Goal: Task Accomplishment & Management: Manage account settings

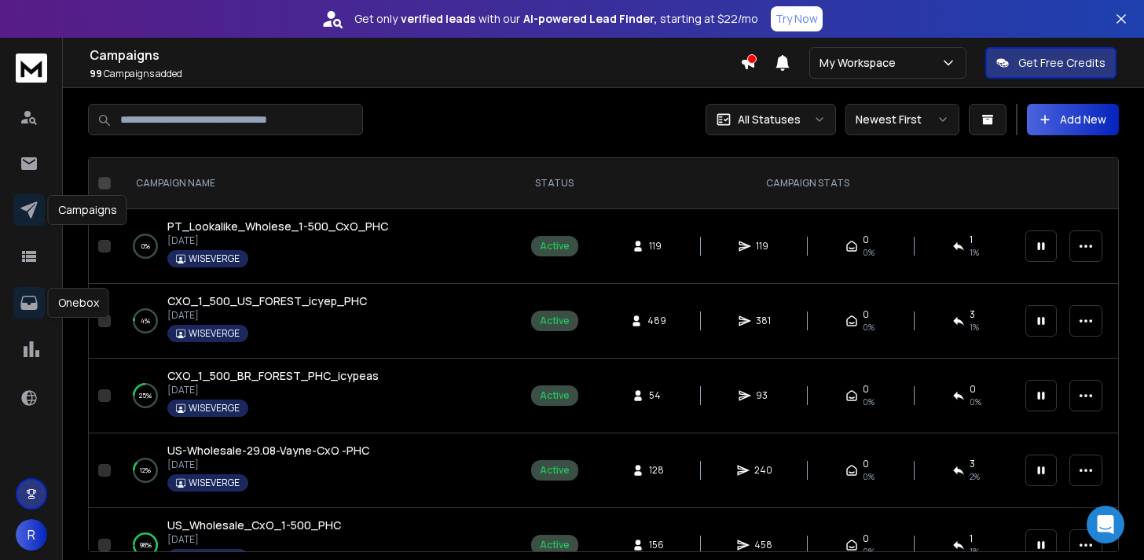
click at [33, 314] on link at bounding box center [28, 302] width 31 height 31
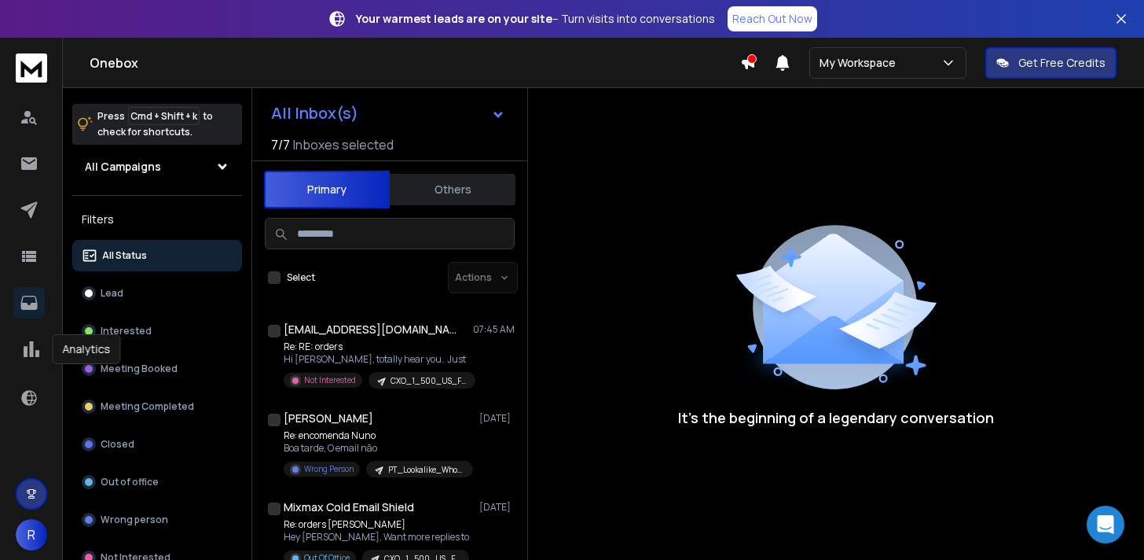
click at [35, 347] on icon at bounding box center [32, 349] width 24 height 24
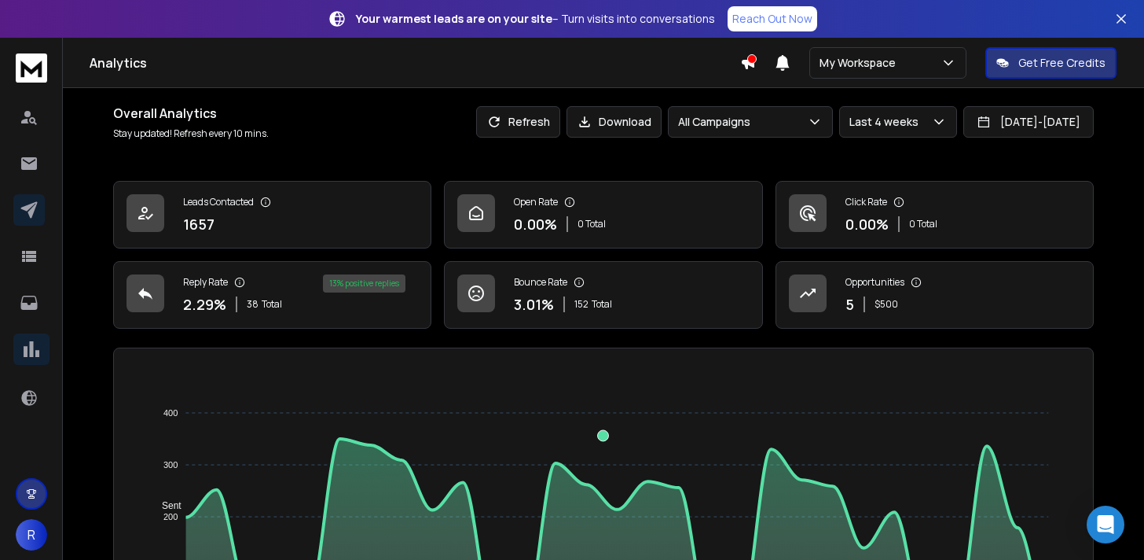
click at [24, 204] on icon at bounding box center [29, 209] width 19 height 19
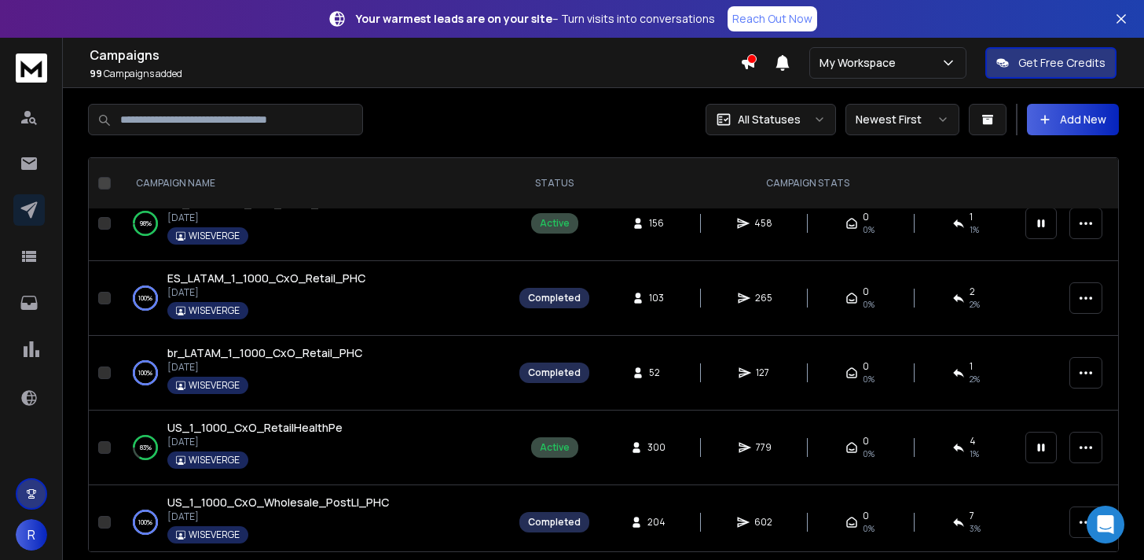
scroll to position [343, 0]
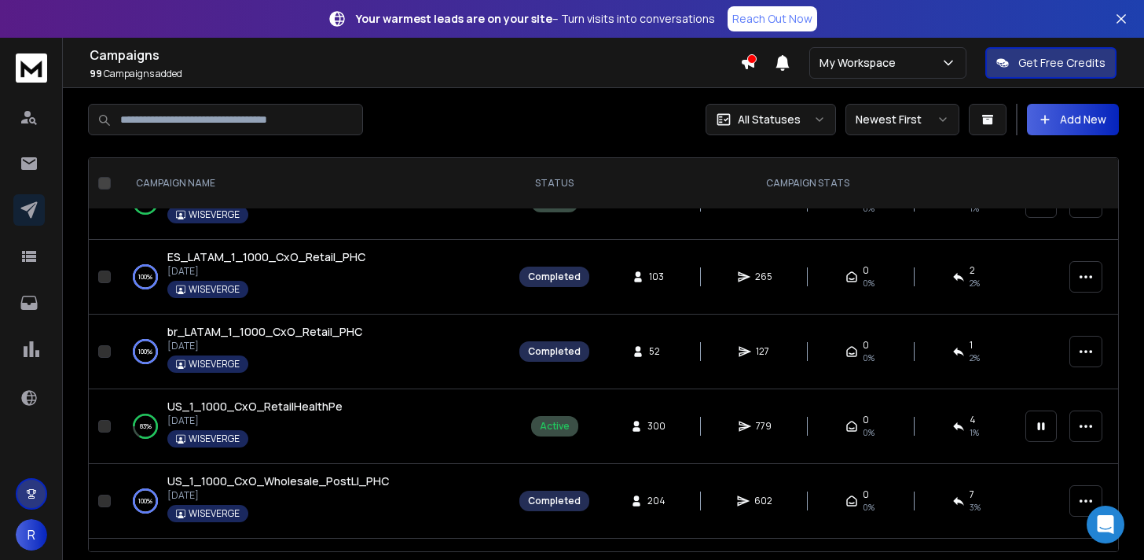
click at [105, 350] on button "button" at bounding box center [104, 351] width 13 height 13
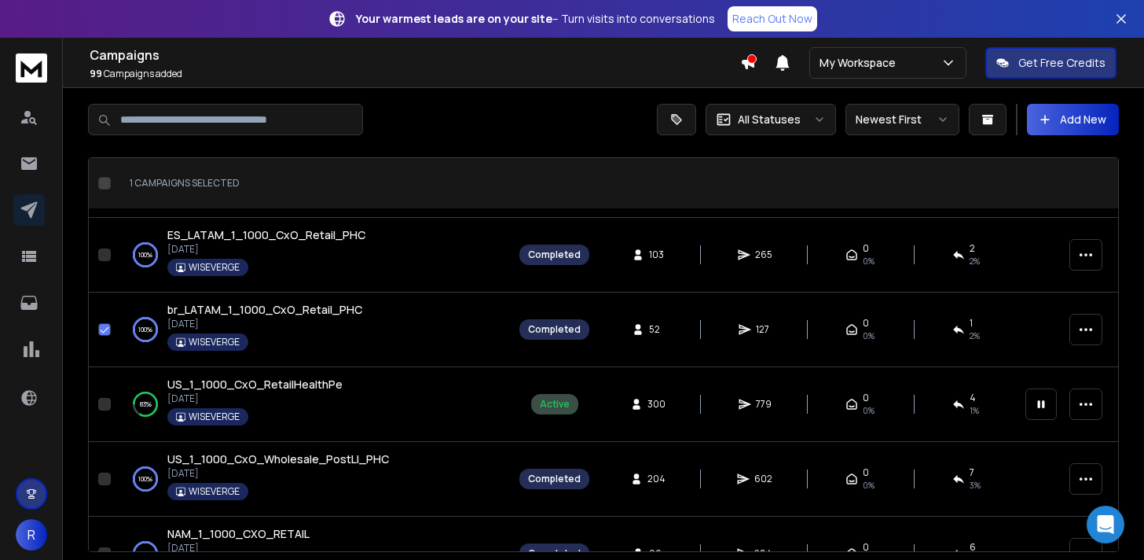
scroll to position [375, 0]
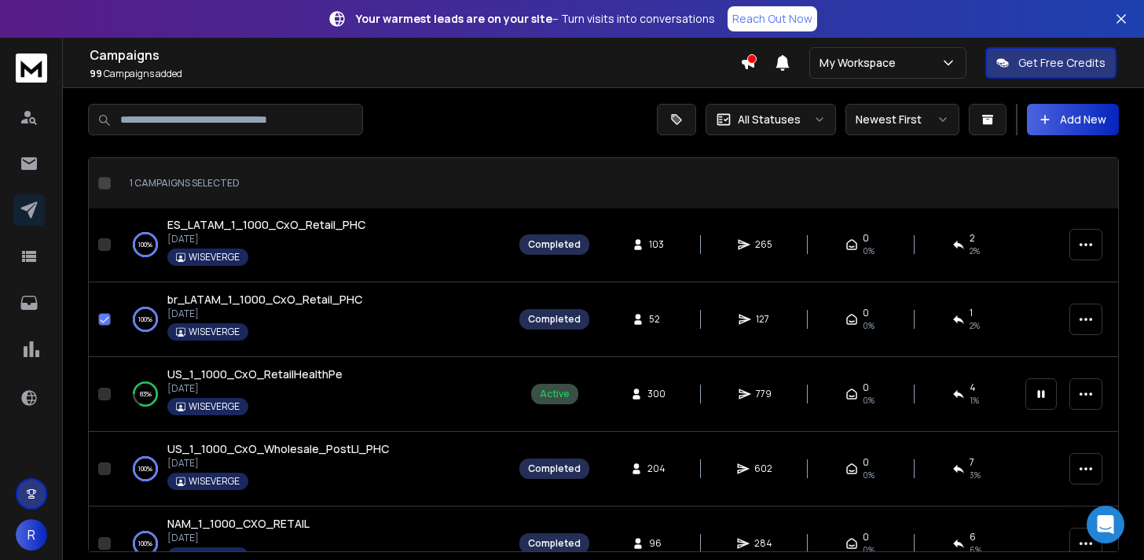
click at [1085, 326] on icon "button" at bounding box center [1086, 319] width 16 height 16
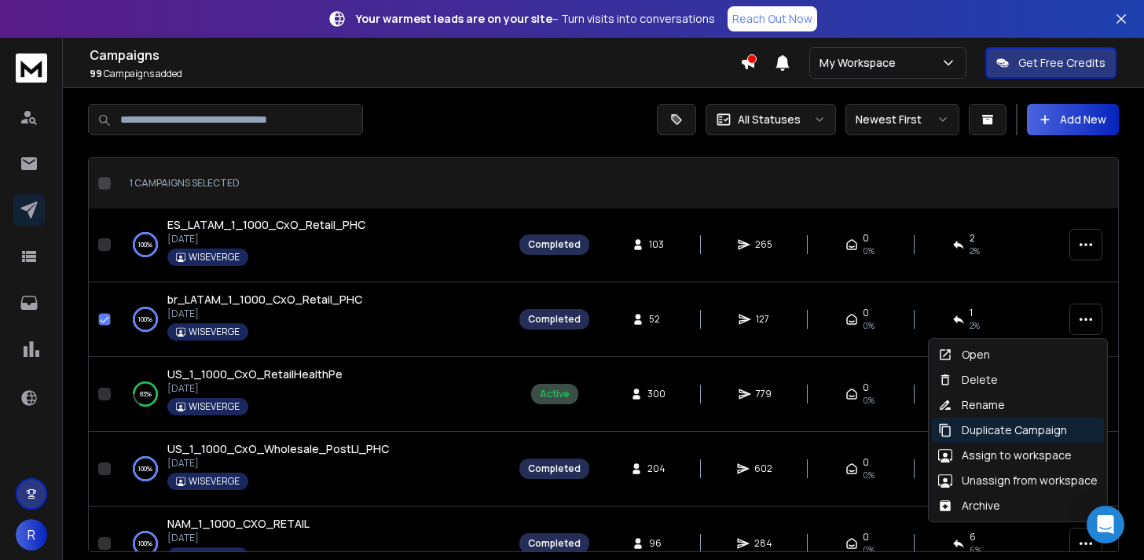
click at [1024, 432] on div "Duplicate Campaign" at bounding box center [1002, 430] width 129 height 16
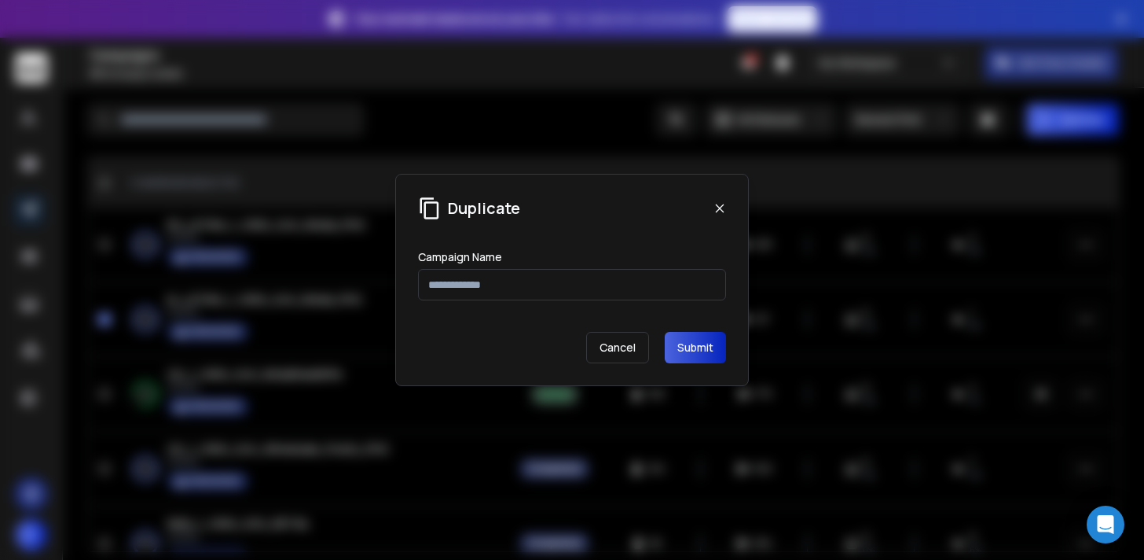
click at [502, 290] on input "text" at bounding box center [572, 284] width 308 height 31
paste input "**********"
type input "**********"
click at [699, 351] on button "Submit" at bounding box center [695, 347] width 61 height 31
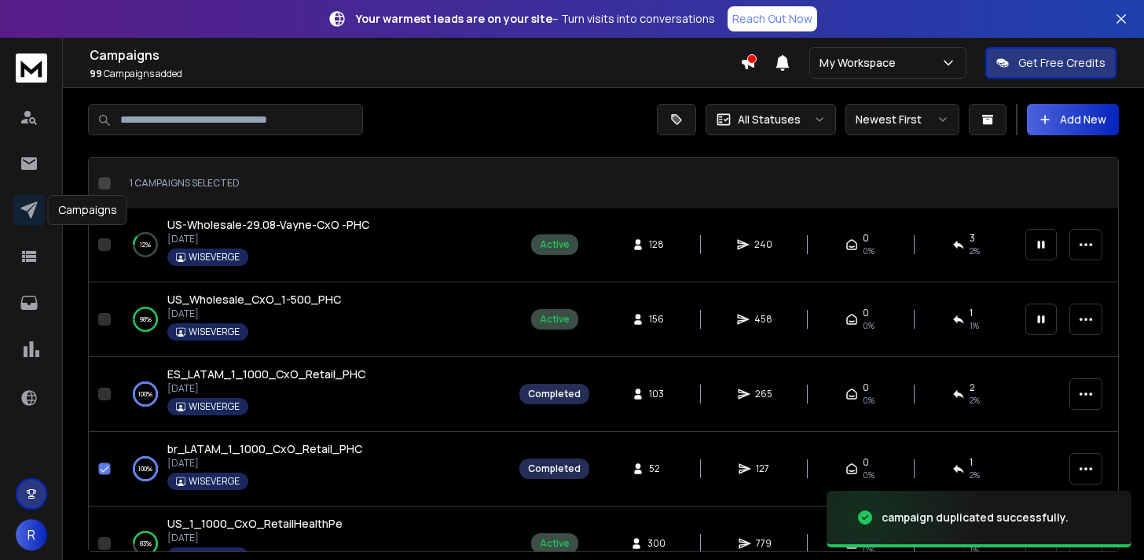
click at [22, 211] on icon at bounding box center [29, 209] width 19 height 19
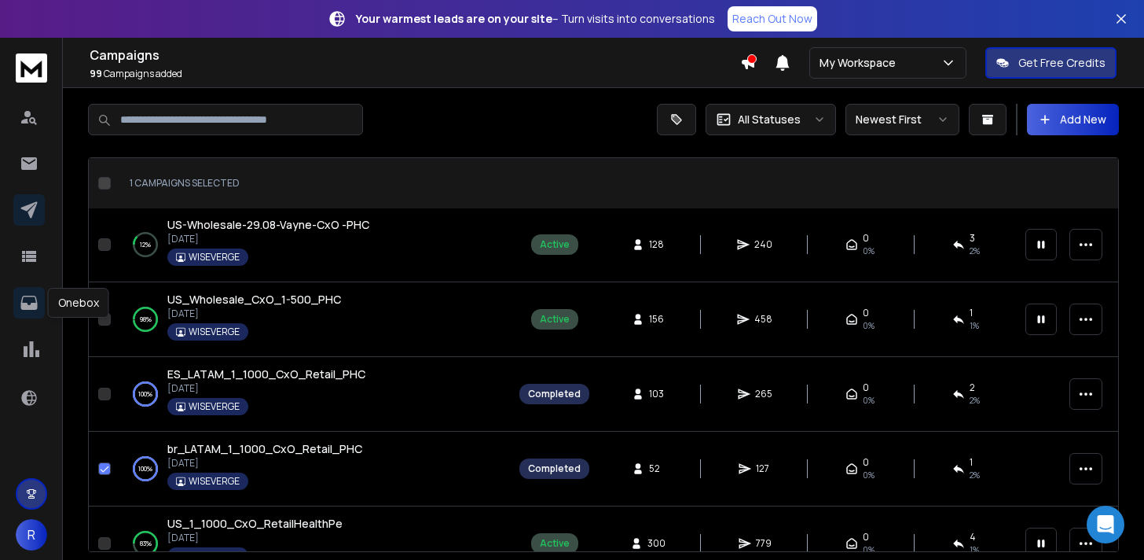
click at [27, 295] on icon at bounding box center [29, 302] width 19 height 19
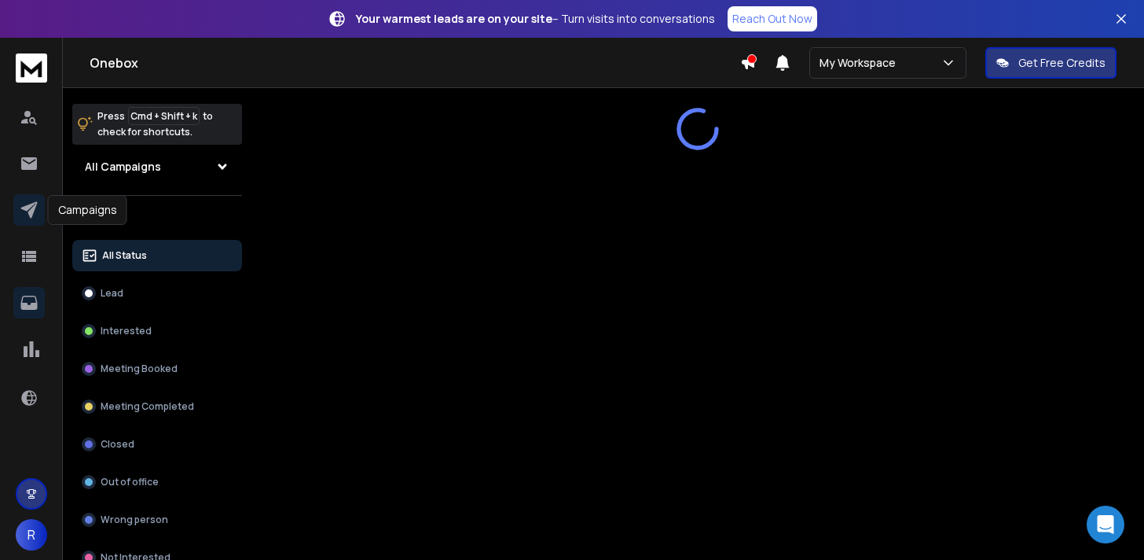
click at [24, 207] on icon at bounding box center [28, 209] width 17 height 17
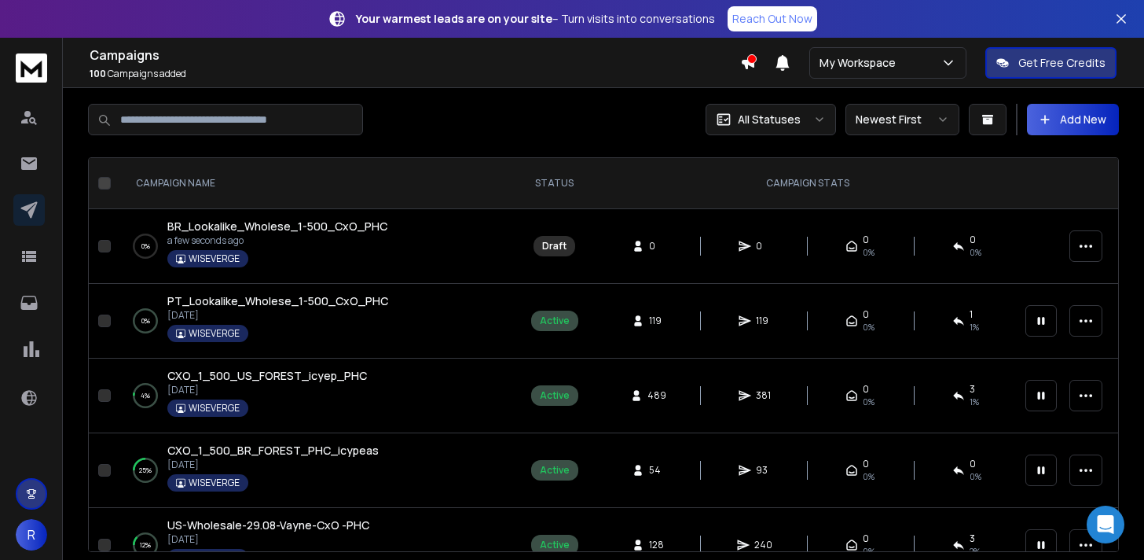
click at [336, 226] on span "BR_Lookalike_Wholese_1-500_CxO_PHC" at bounding box center [277, 225] width 220 height 15
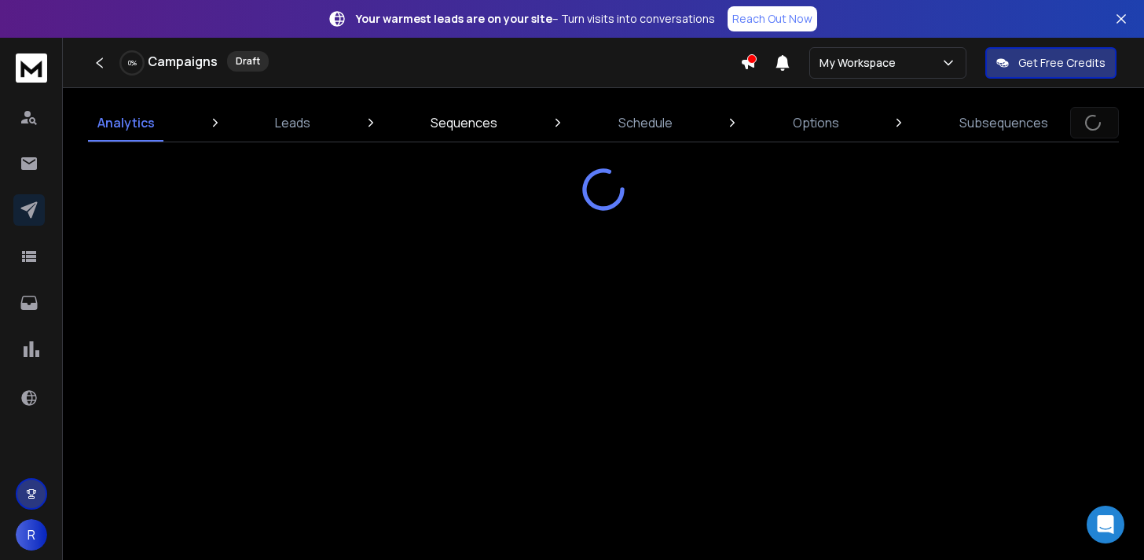
click at [485, 116] on p "Sequences" at bounding box center [464, 122] width 67 height 19
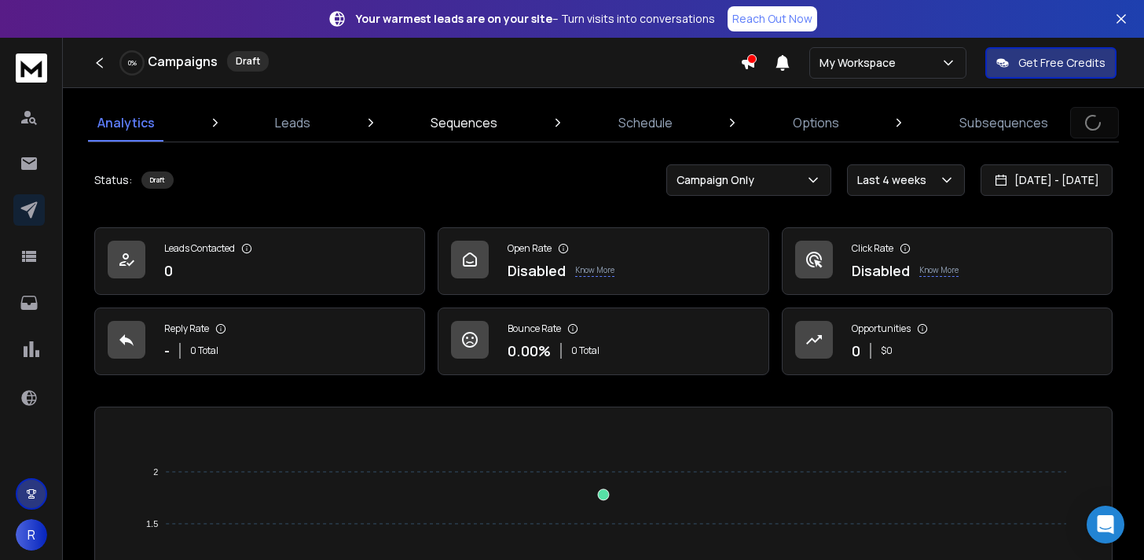
click at [475, 127] on p "Sequences" at bounding box center [464, 122] width 67 height 19
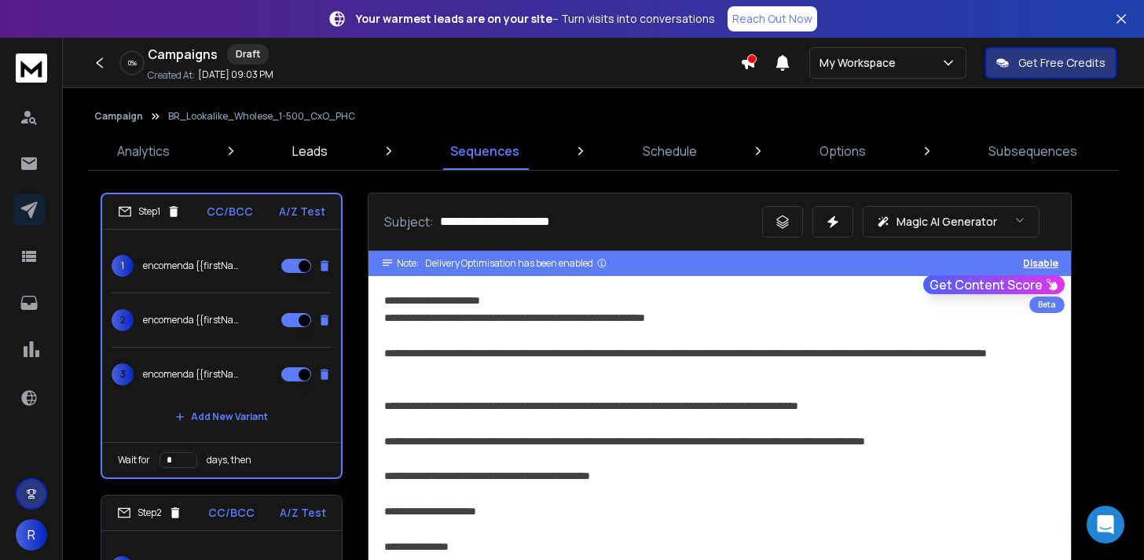
click at [290, 155] on link "Leads" at bounding box center [310, 151] width 54 height 38
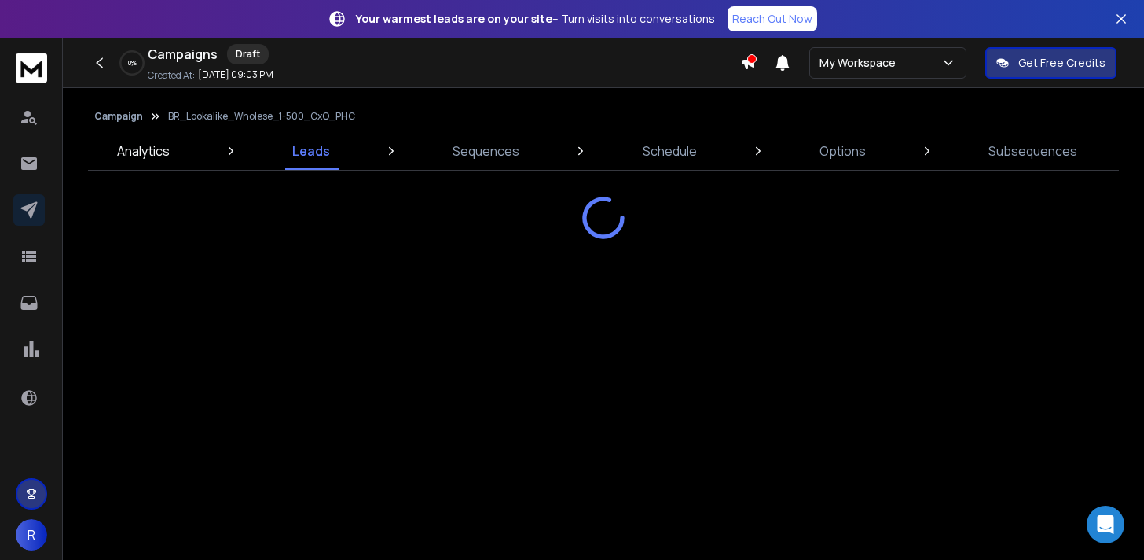
click at [149, 150] on p "Analytics" at bounding box center [143, 150] width 53 height 19
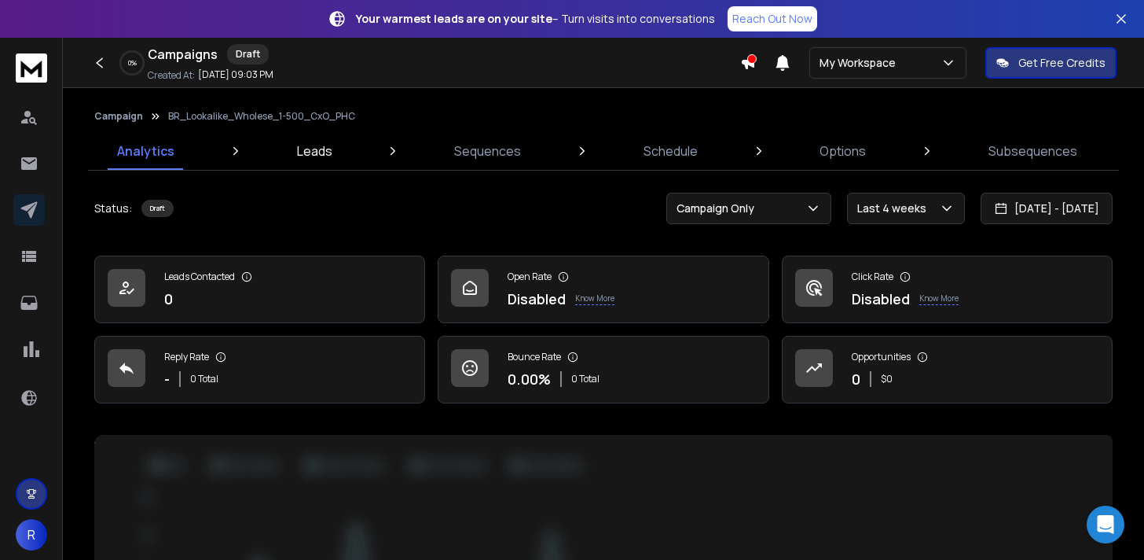
click at [314, 151] on p "Leads" at bounding box center [314, 150] width 35 height 19
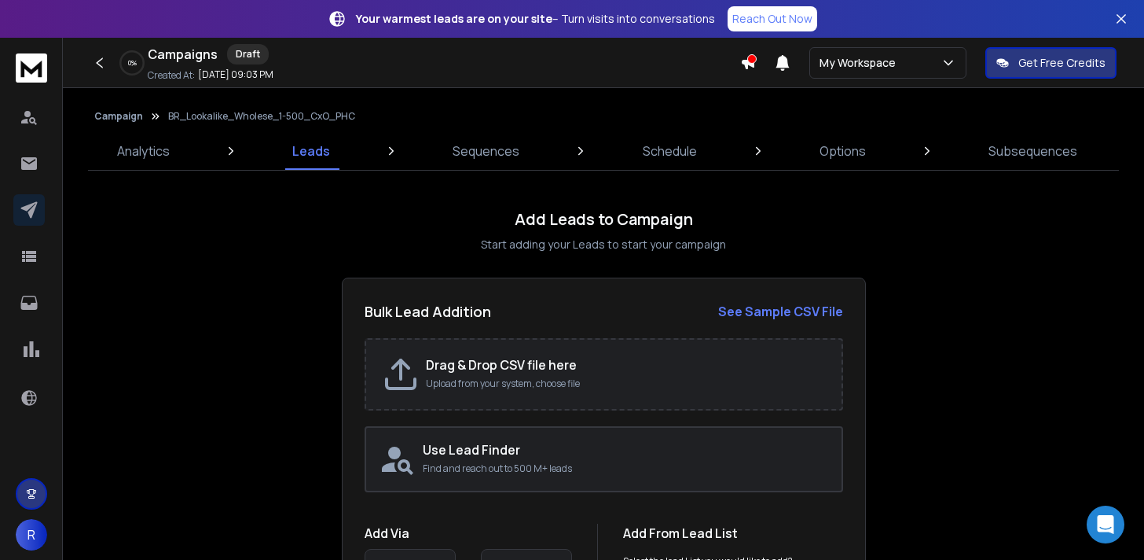
click at [505, 357] on h2 "Drag & Drop CSV file here" at bounding box center [626, 364] width 400 height 19
type input "**********"
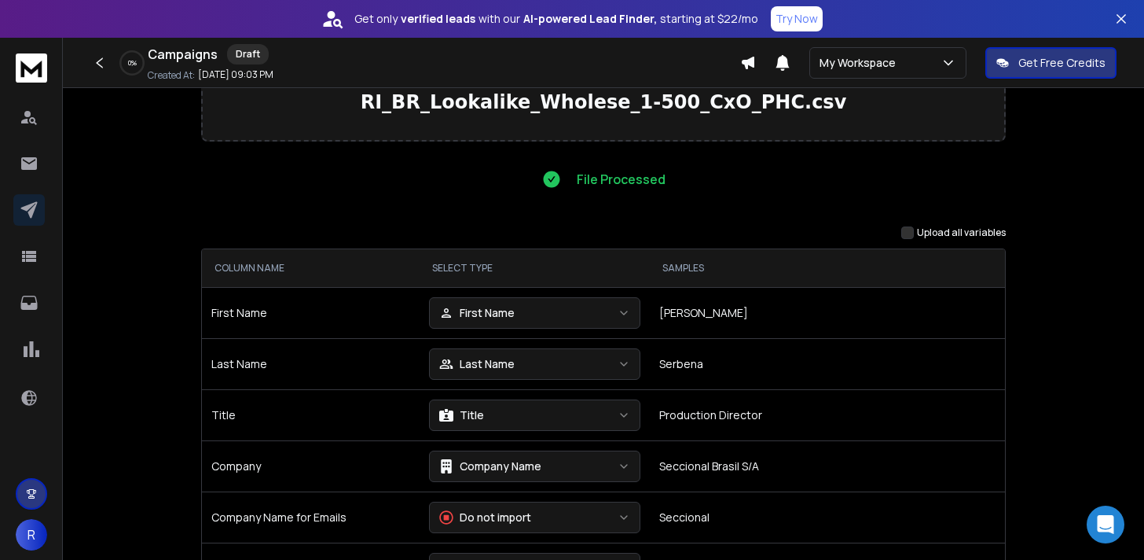
scroll to position [123, 0]
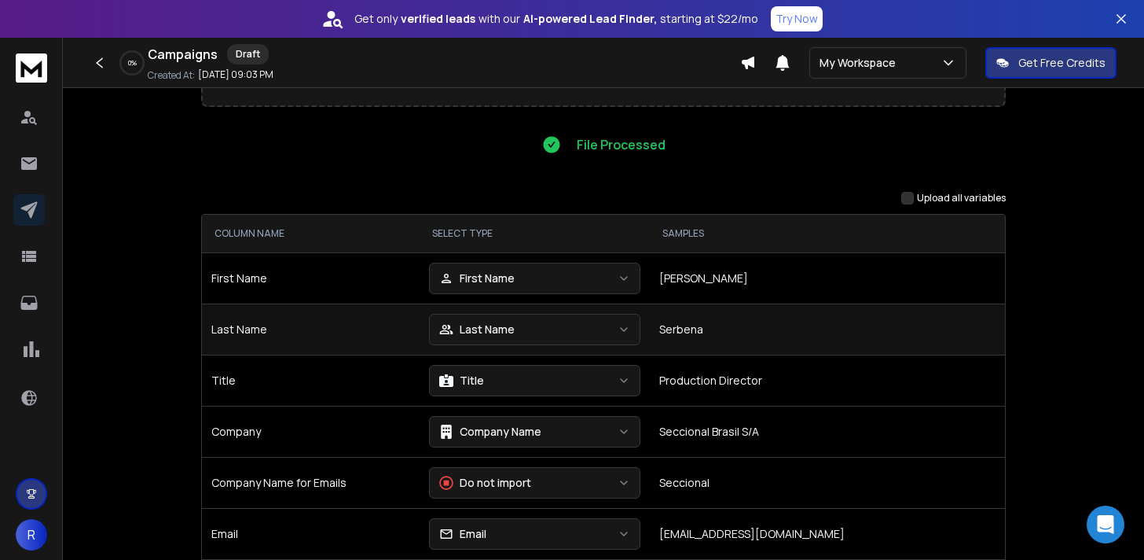
click at [548, 342] on button "Last Name" at bounding box center [535, 329] width 212 height 31
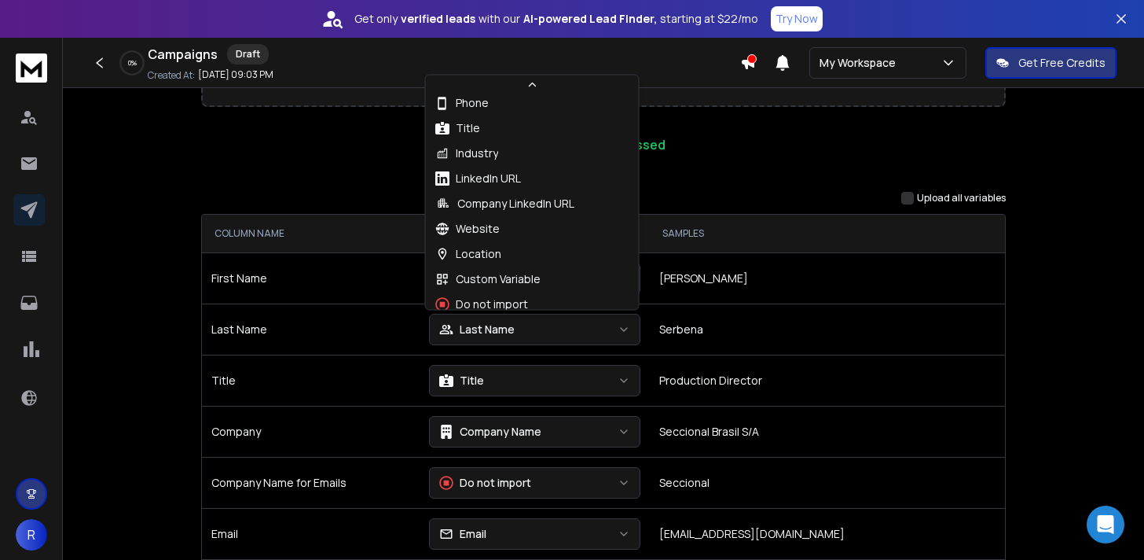
scroll to position [143, 0]
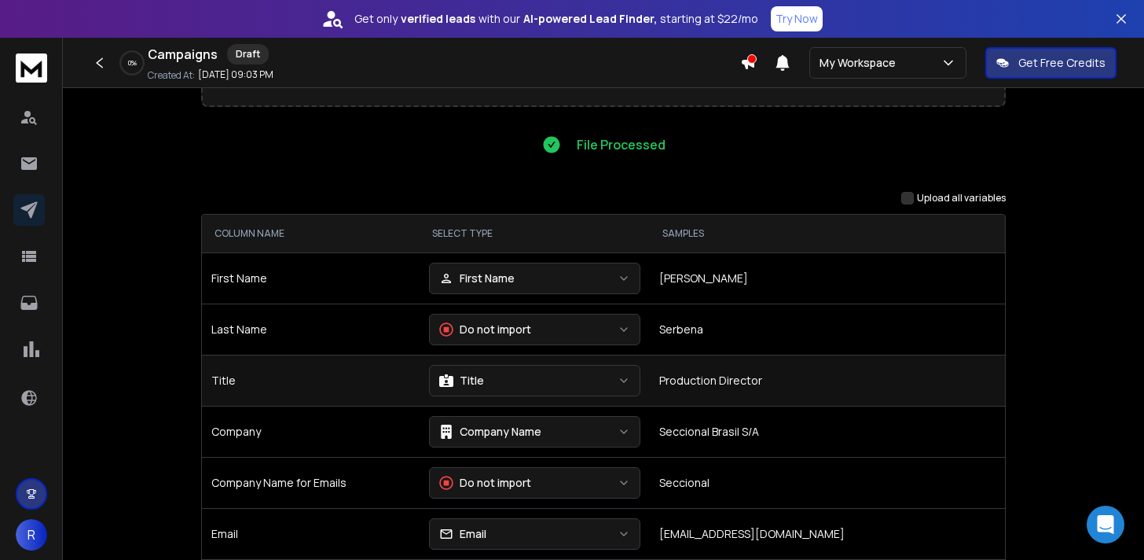
click at [495, 377] on button "Title" at bounding box center [535, 380] width 212 height 31
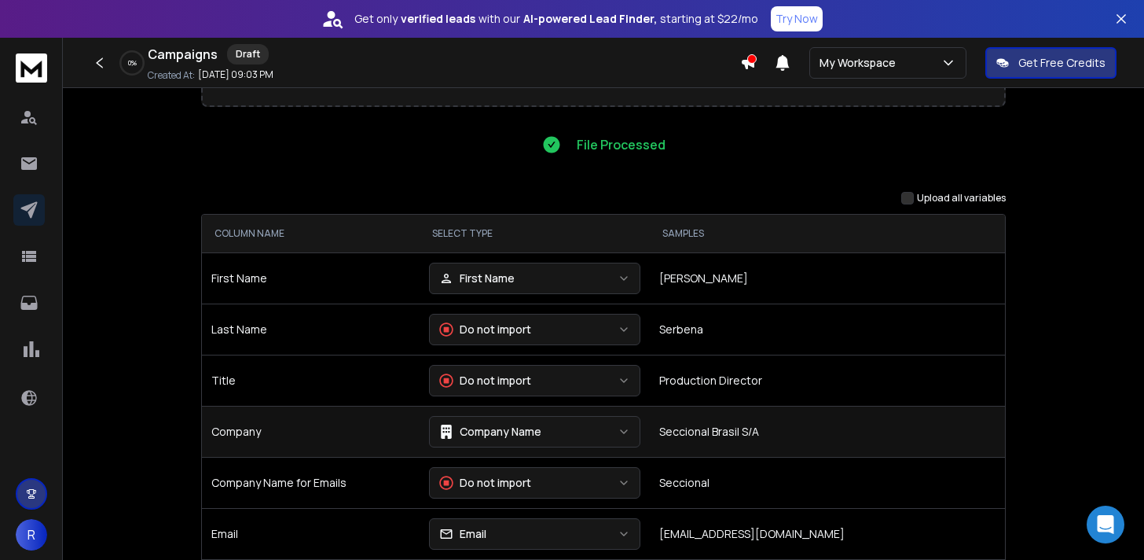
click at [494, 435] on div "Company Name" at bounding box center [490, 432] width 102 height 16
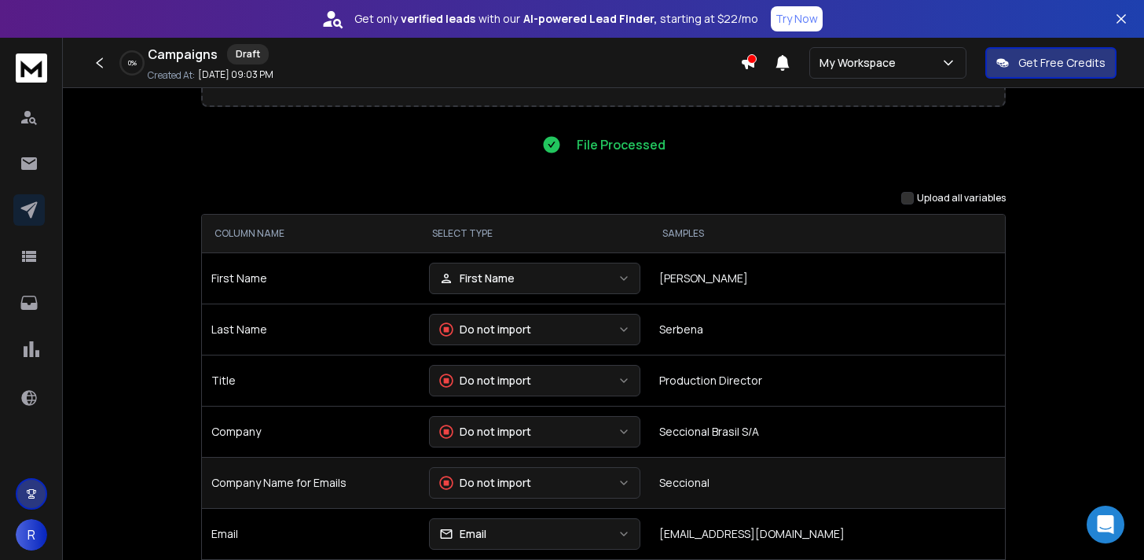
click at [481, 493] on button "Do not import" at bounding box center [535, 482] width 212 height 31
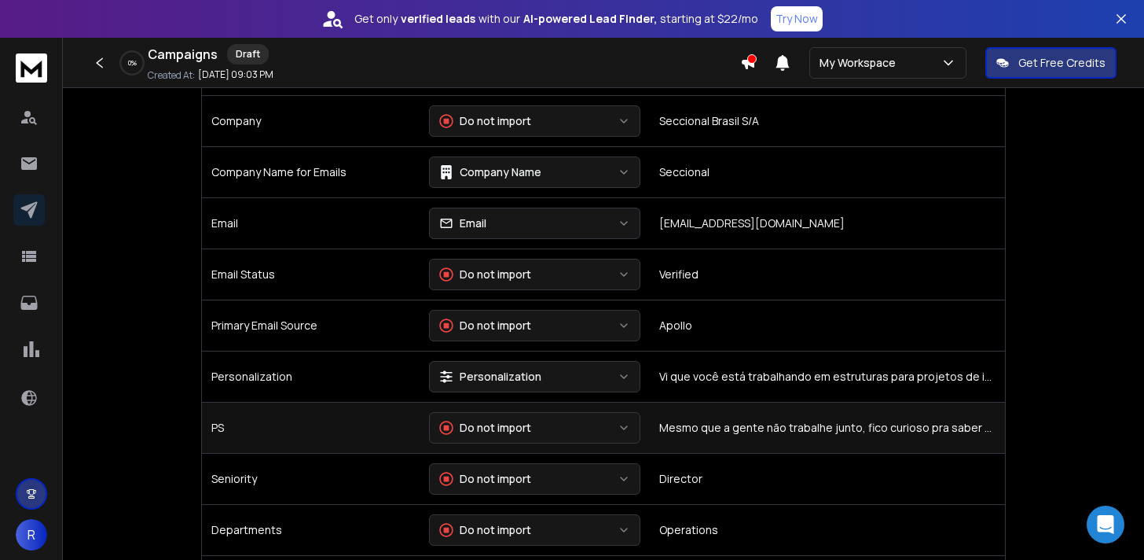
scroll to position [450, 0]
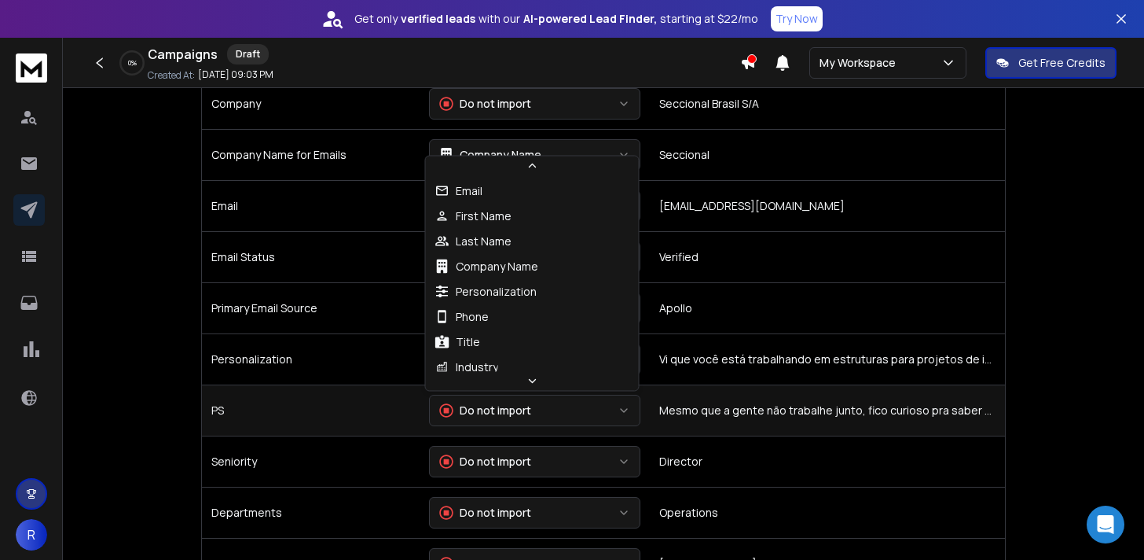
click at [540, 409] on button "Do not import" at bounding box center [535, 410] width 212 height 31
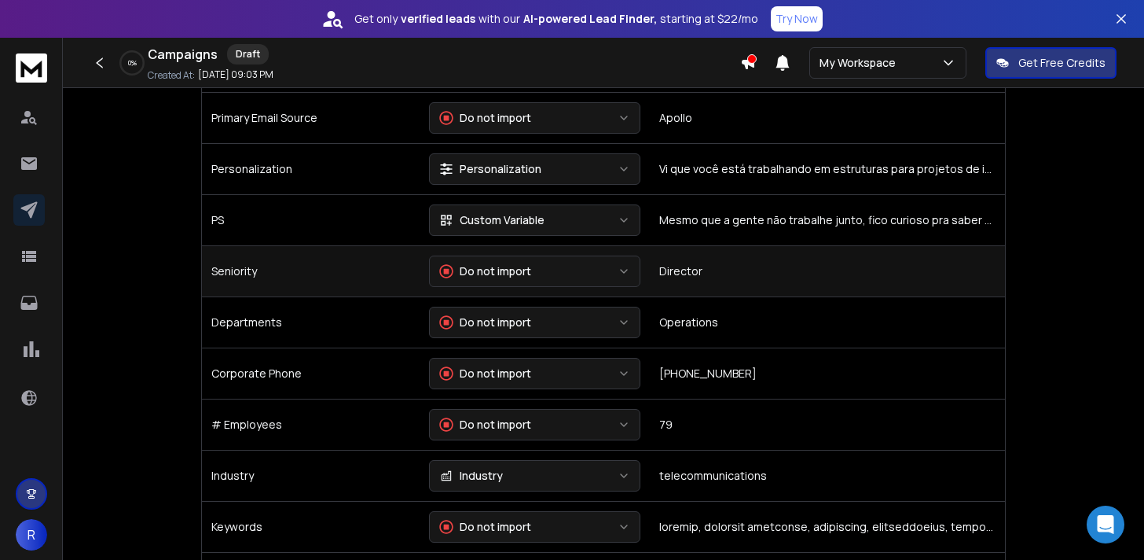
scroll to position [643, 0]
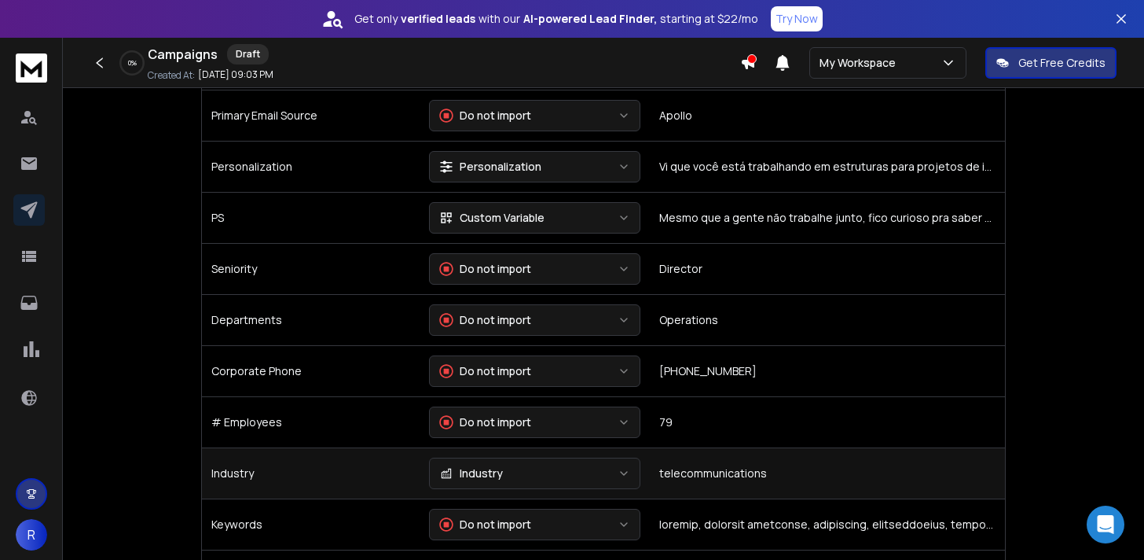
click at [545, 465] on button "Industry" at bounding box center [535, 472] width 212 height 31
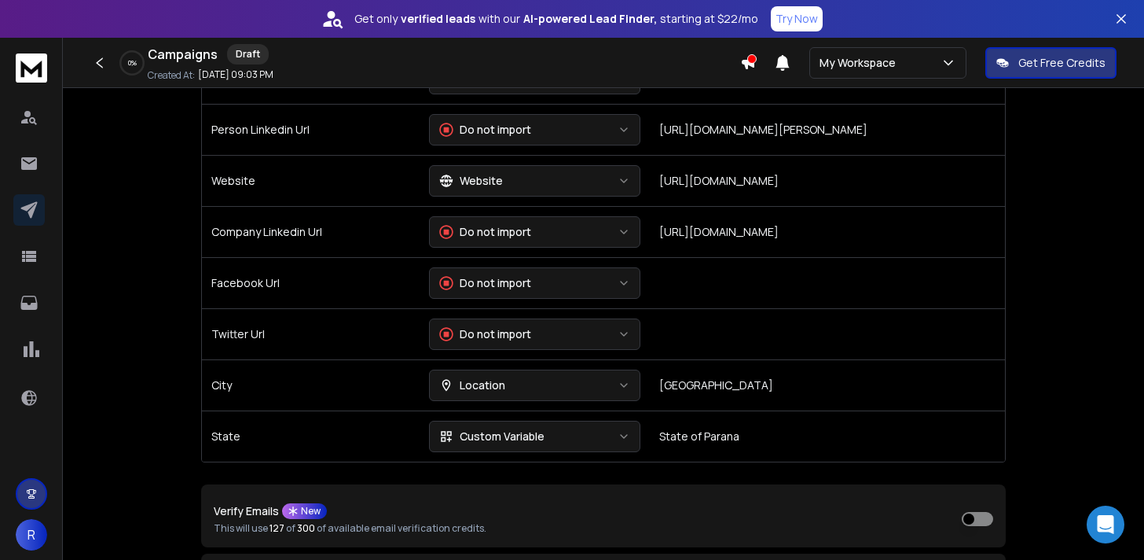
scroll to position [1095, 0]
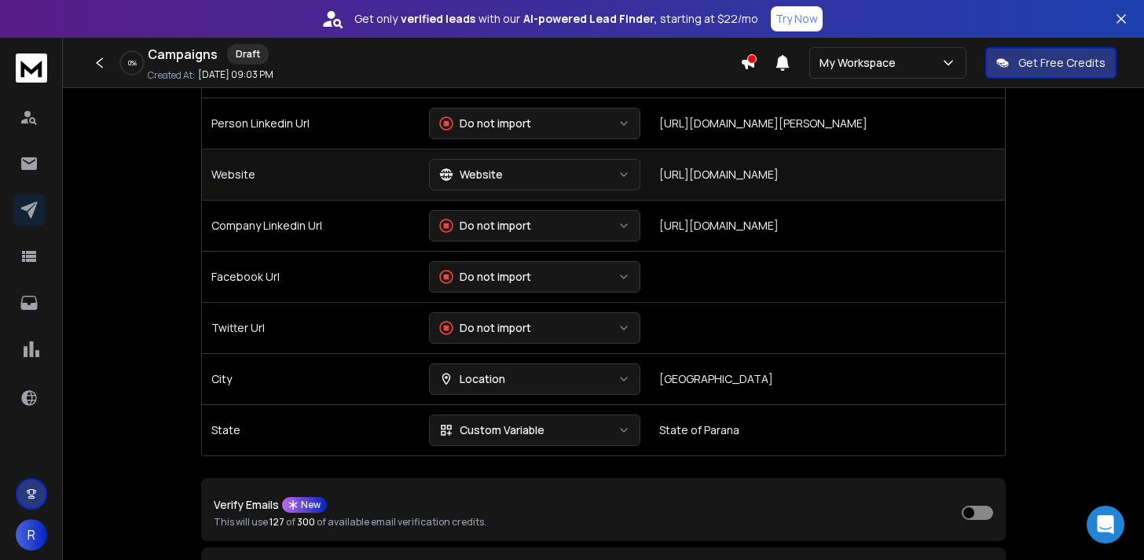
click at [509, 178] on button "Website" at bounding box center [535, 174] width 212 height 31
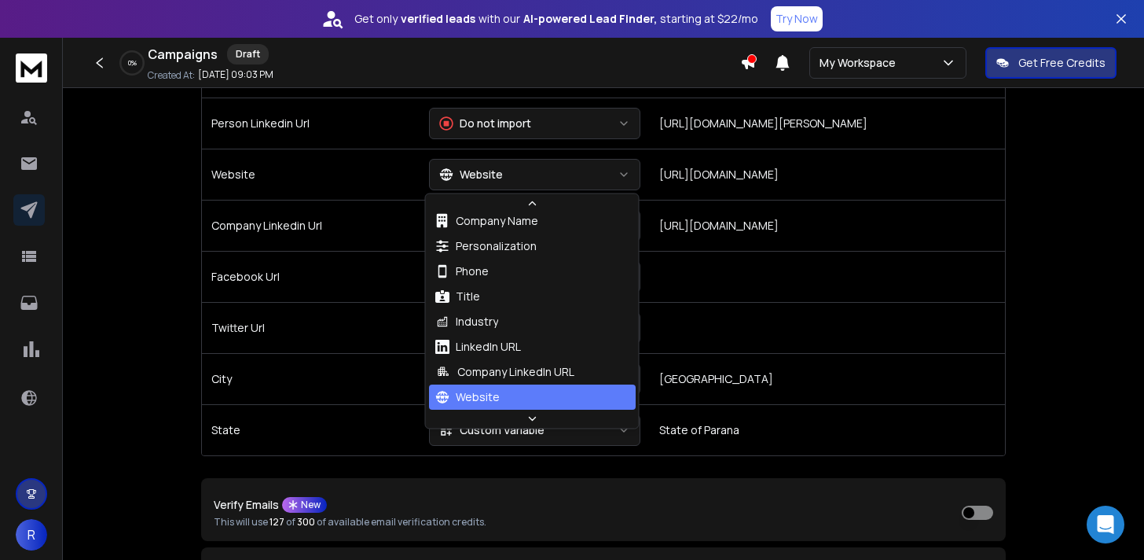
scroll to position [143, 0]
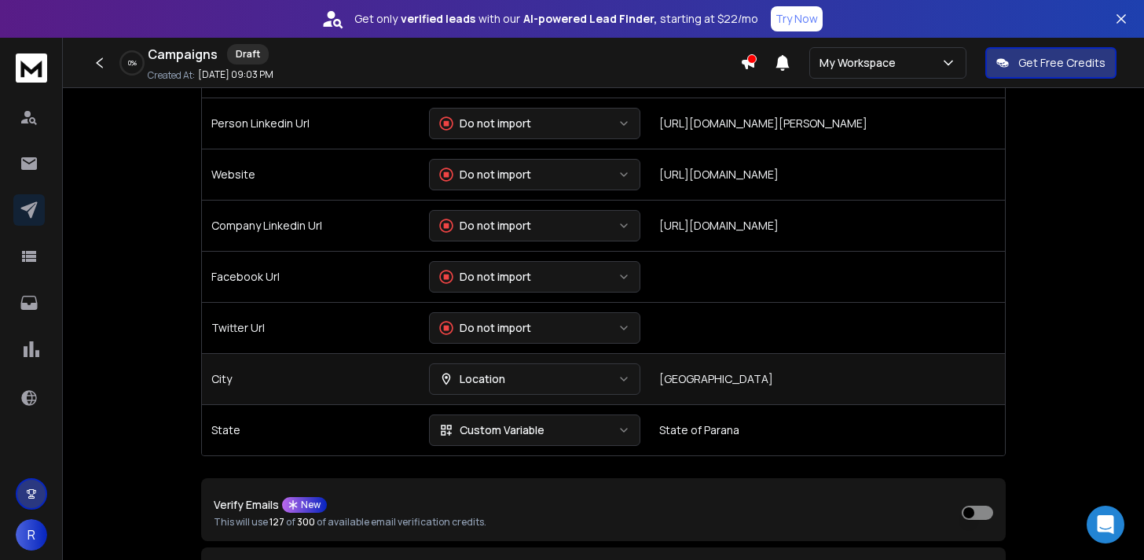
click at [481, 386] on div "Location" at bounding box center [472, 379] width 66 height 16
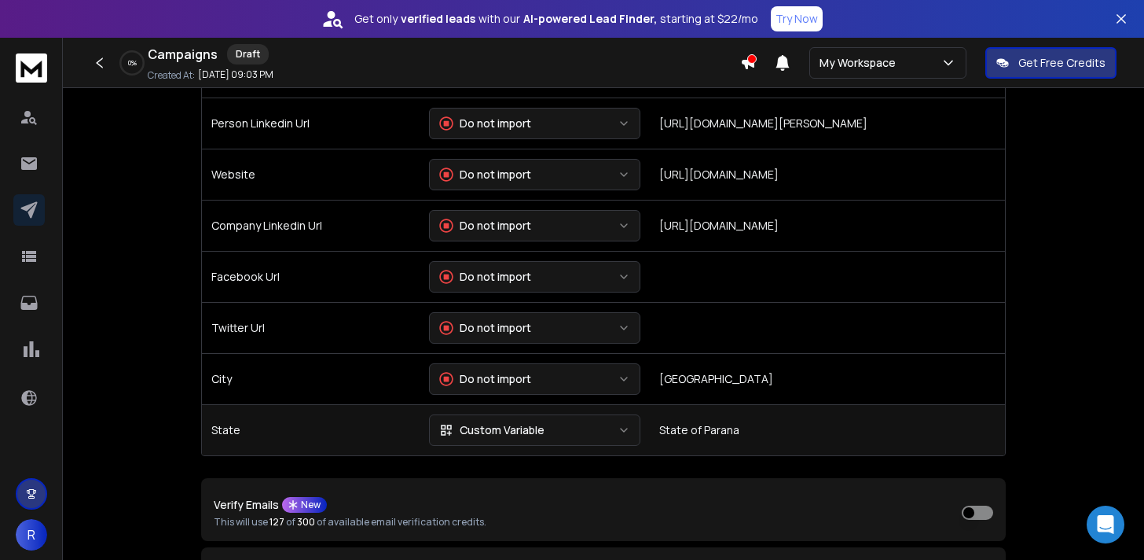
click at [491, 428] on div "Custom Variable" at bounding box center [491, 430] width 105 height 16
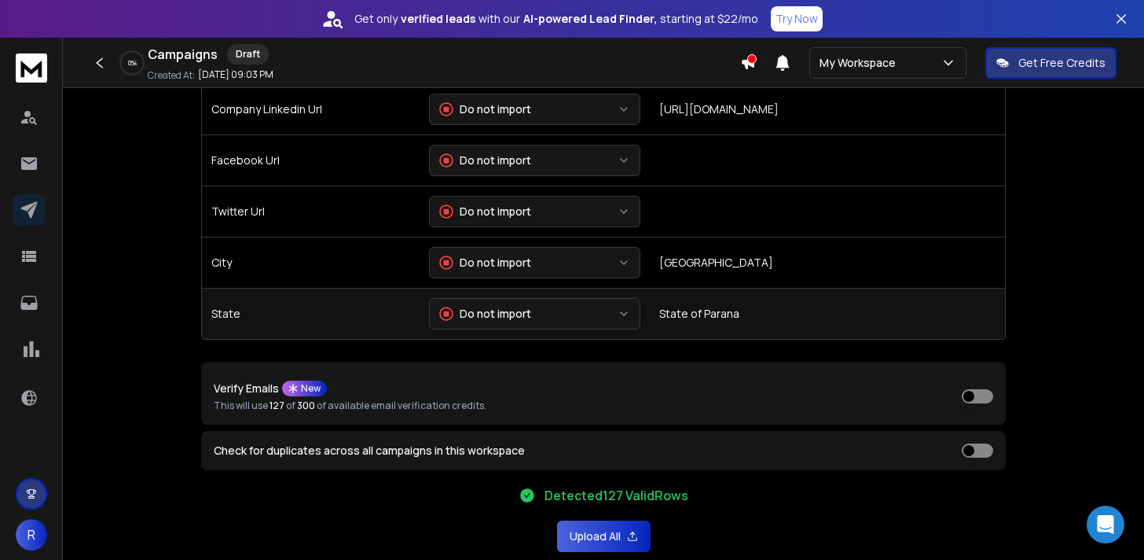
scroll to position [1228, 0]
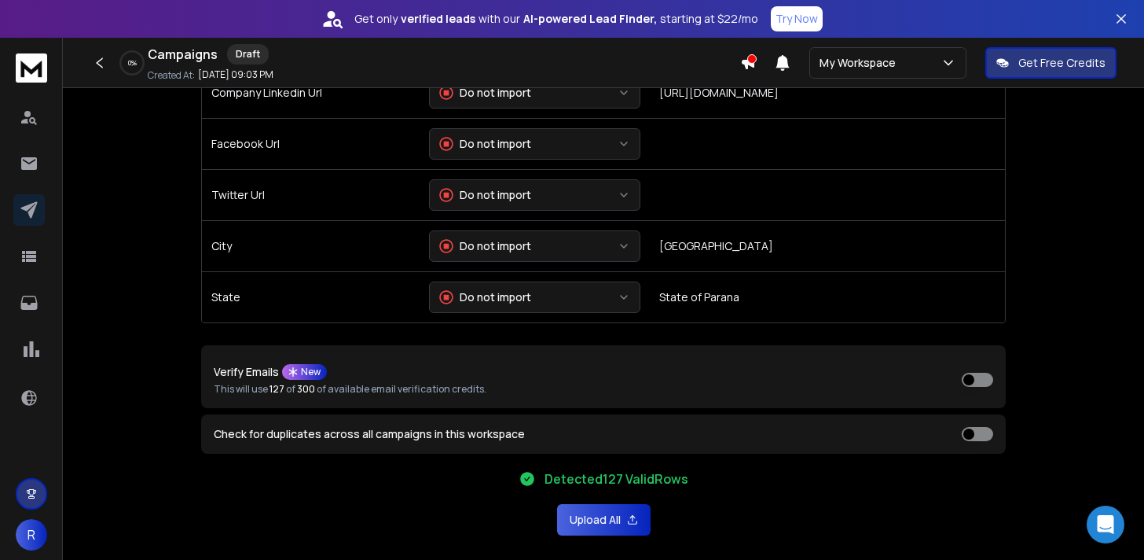
click at [605, 519] on button "Upload All" at bounding box center [604, 519] width 94 height 31
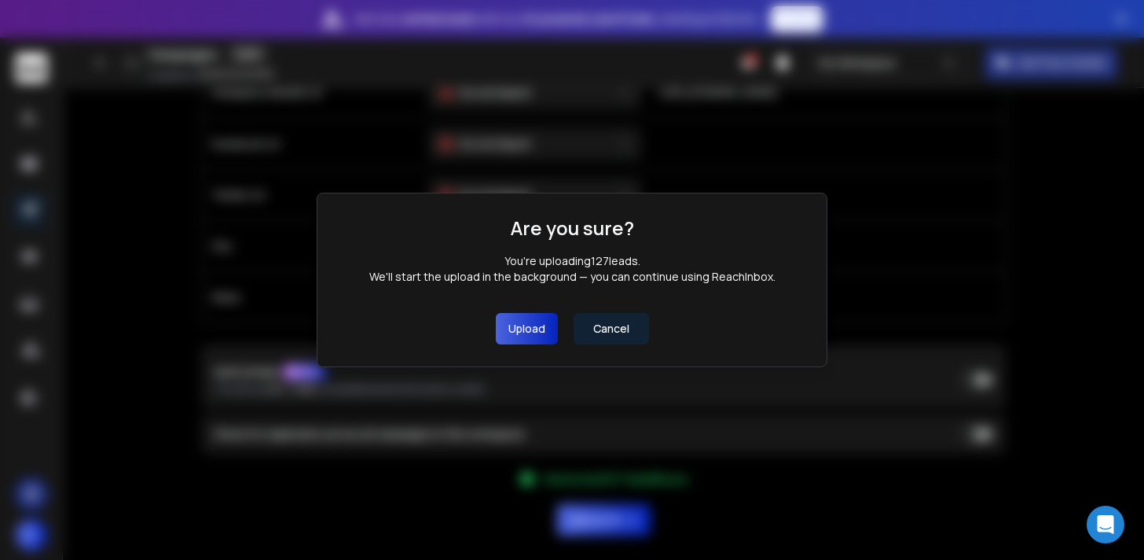
click at [529, 343] on button "Upload" at bounding box center [527, 328] width 62 height 31
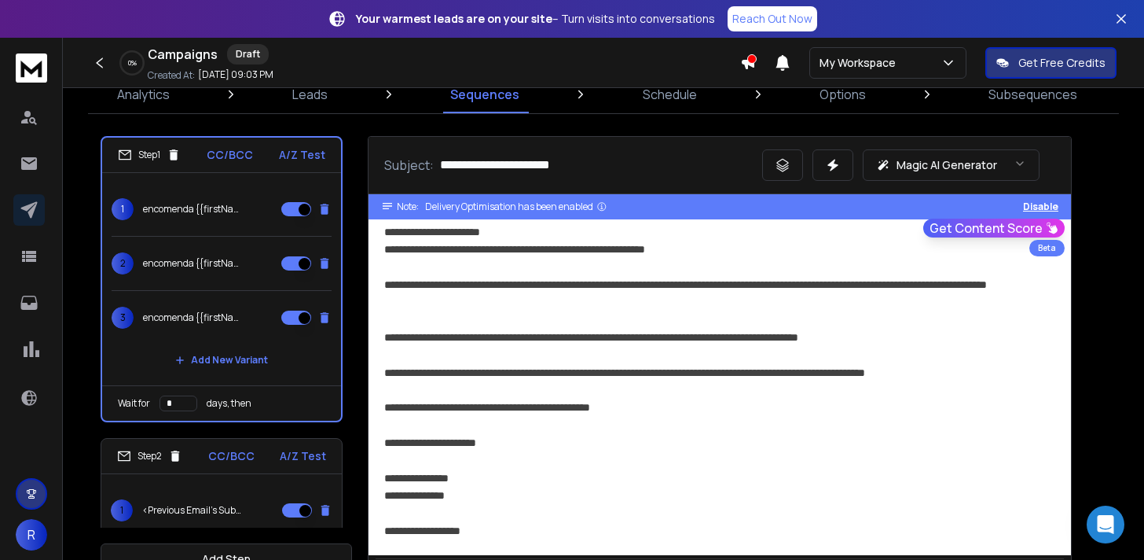
scroll to position [119, 0]
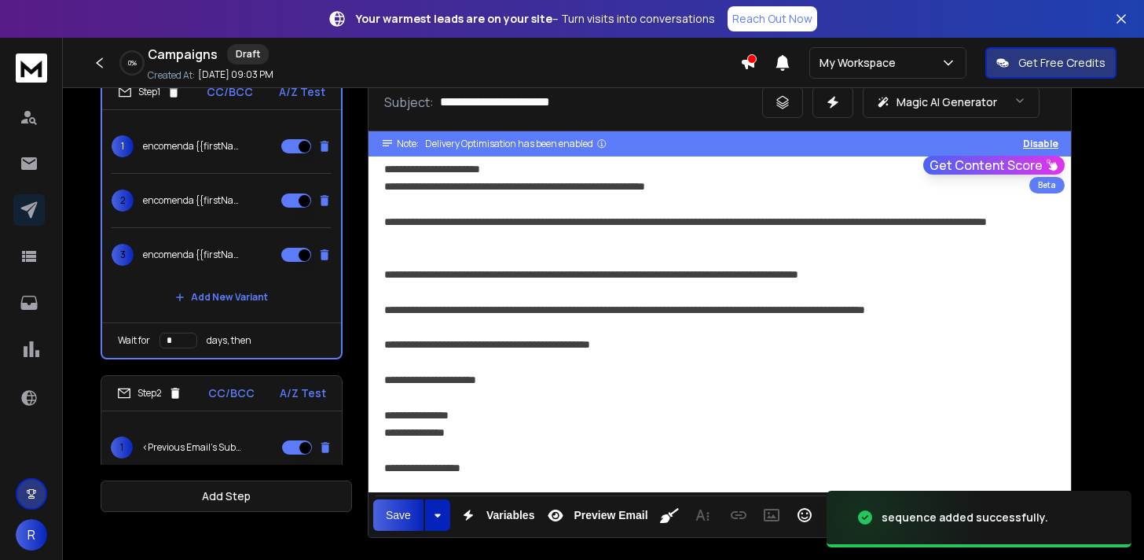
click at [166, 205] on p "encomenda {{firstName}}" at bounding box center [193, 200] width 101 height 13
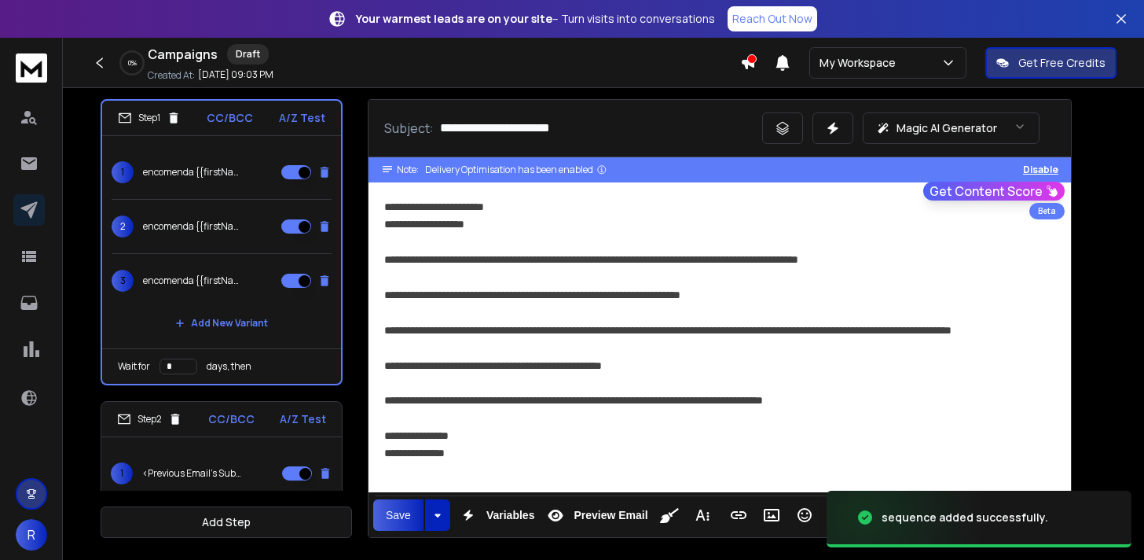
scroll to position [97, 0]
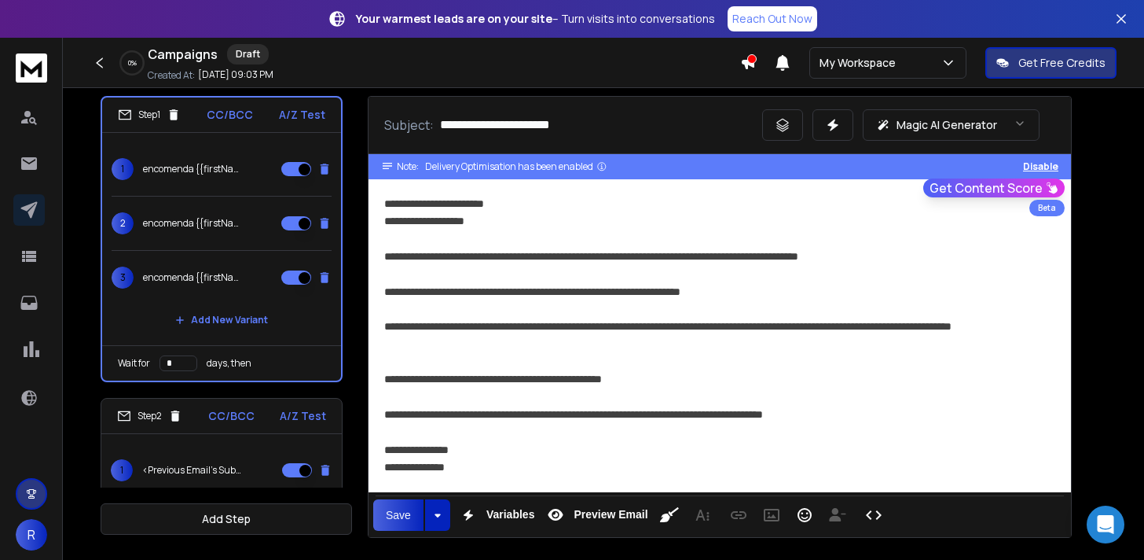
click at [167, 265] on div "3 encomenda {{firstName}}" at bounding box center [222, 277] width 220 height 53
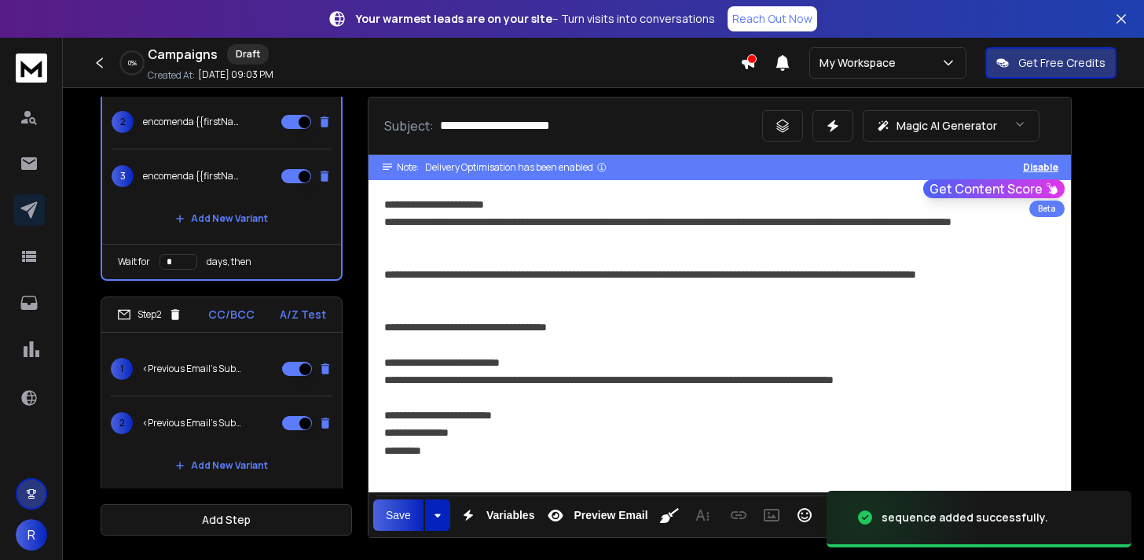
scroll to position [115, 0]
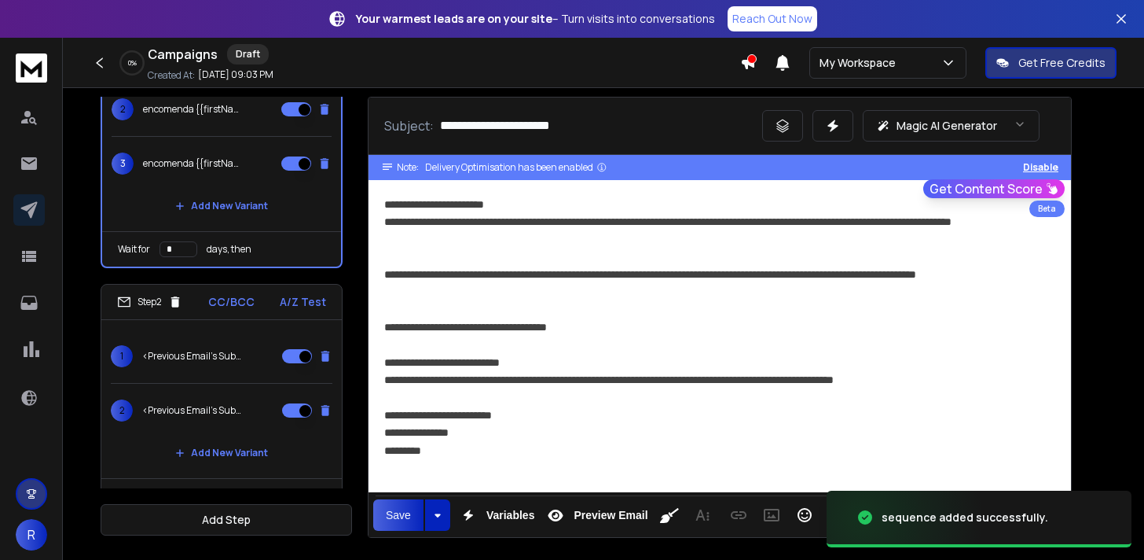
click at [185, 358] on p "<Previous Email's Subject>" at bounding box center [192, 356] width 101 height 13
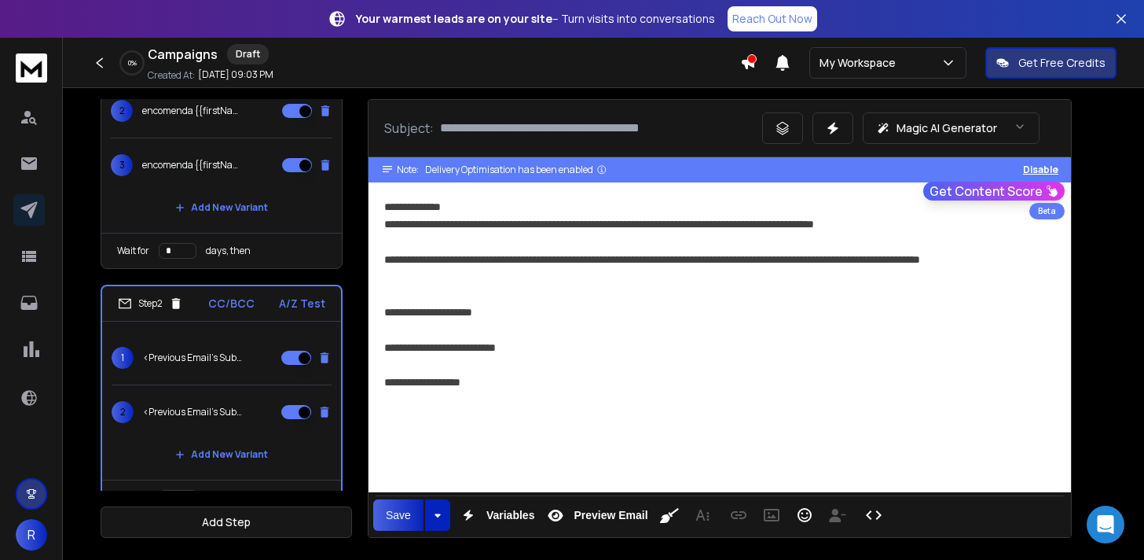
click at [539, 302] on div at bounding box center [719, 294] width 671 height 17
click at [542, 310] on div "**********" at bounding box center [719, 311] width 671 height 17
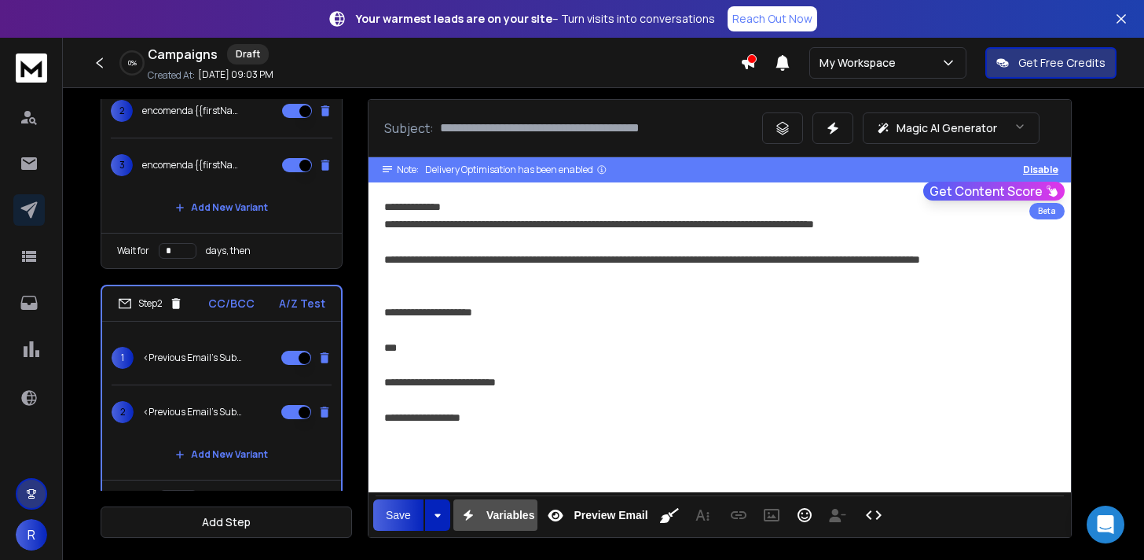
click at [507, 506] on div "Variables" at bounding box center [495, 514] width 85 height 25
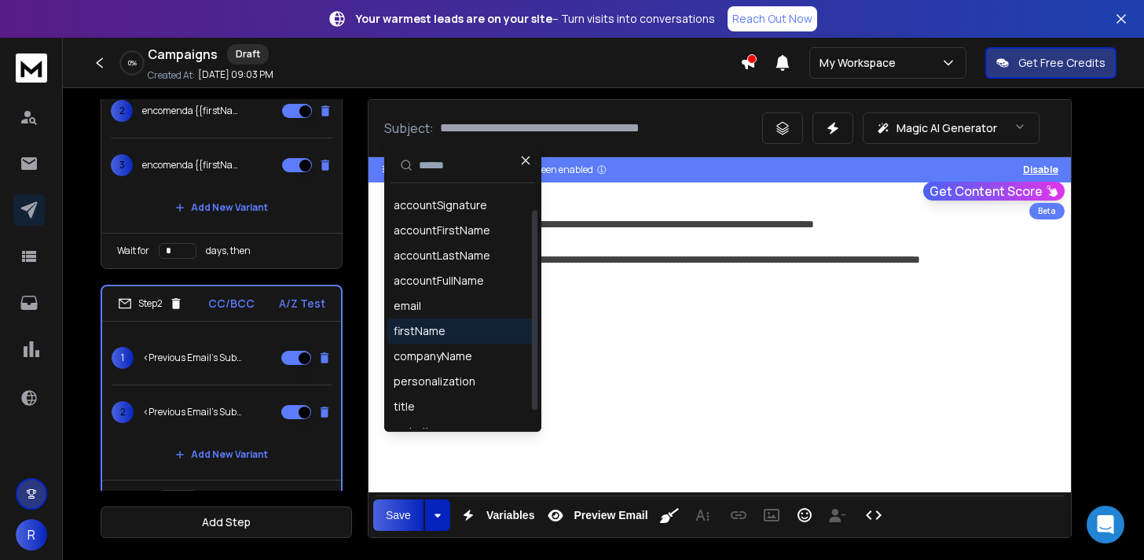
scroll to position [41, 0]
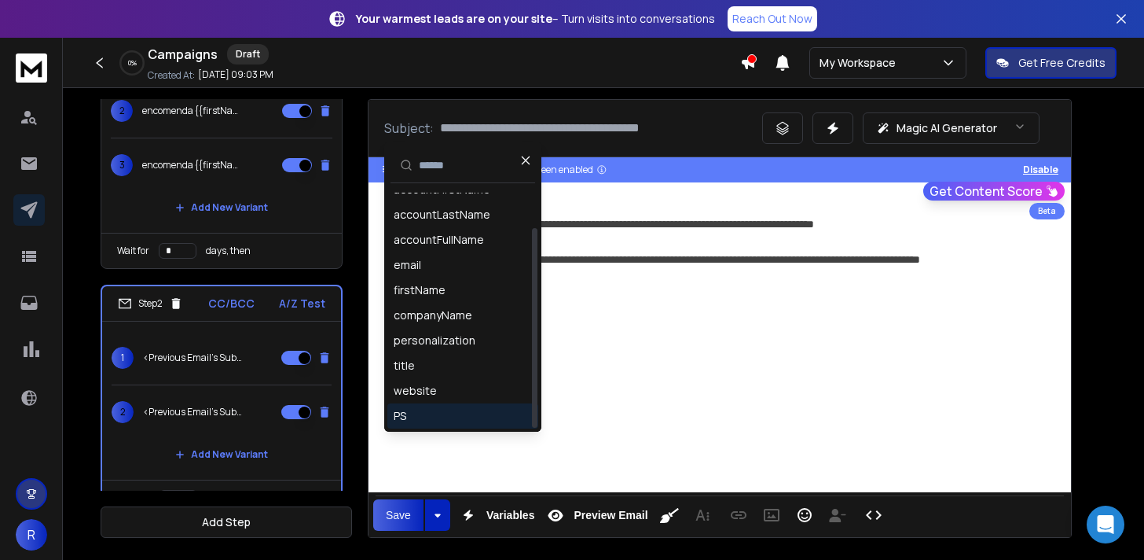
click at [424, 409] on div "PS" at bounding box center [462, 415] width 151 height 25
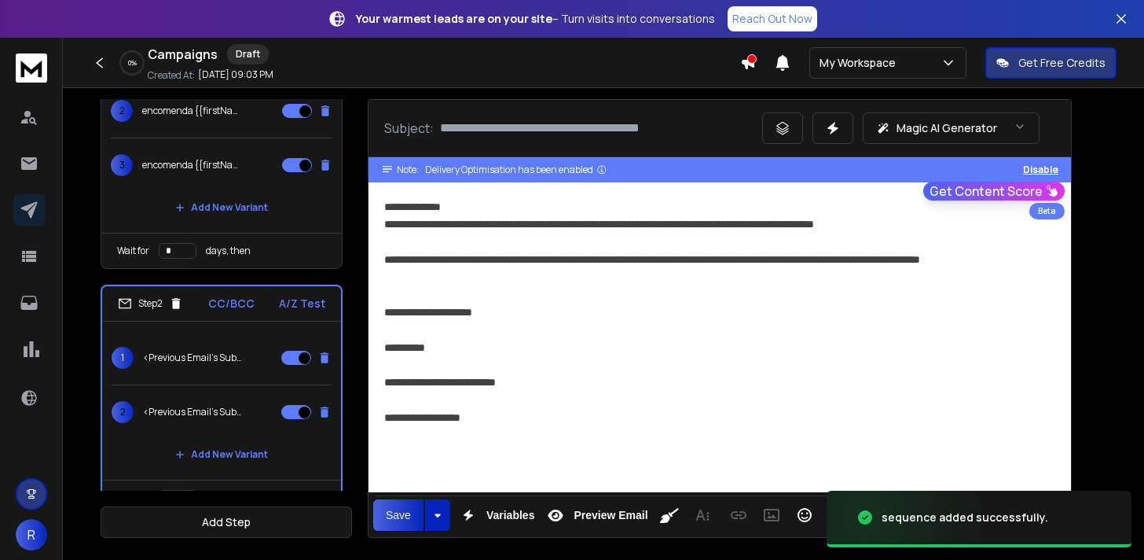
click at [196, 411] on p "<Previous Email's Subject>" at bounding box center [193, 412] width 101 height 13
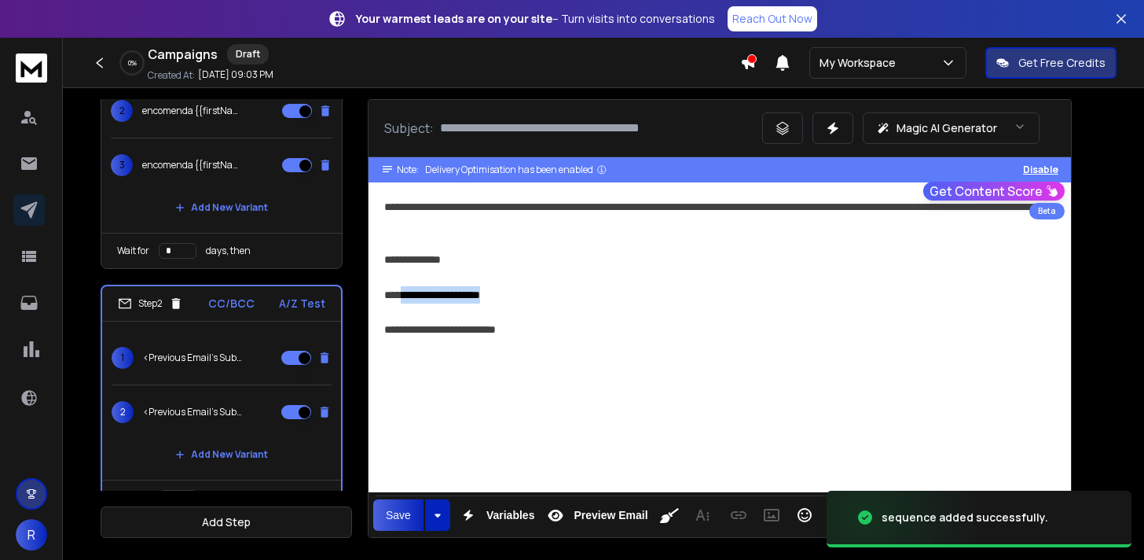
drag, startPoint x: 523, startPoint y: 286, endPoint x: 405, endPoint y: 291, distance: 118.8
click at [405, 291] on div "**********" at bounding box center [719, 294] width 671 height 17
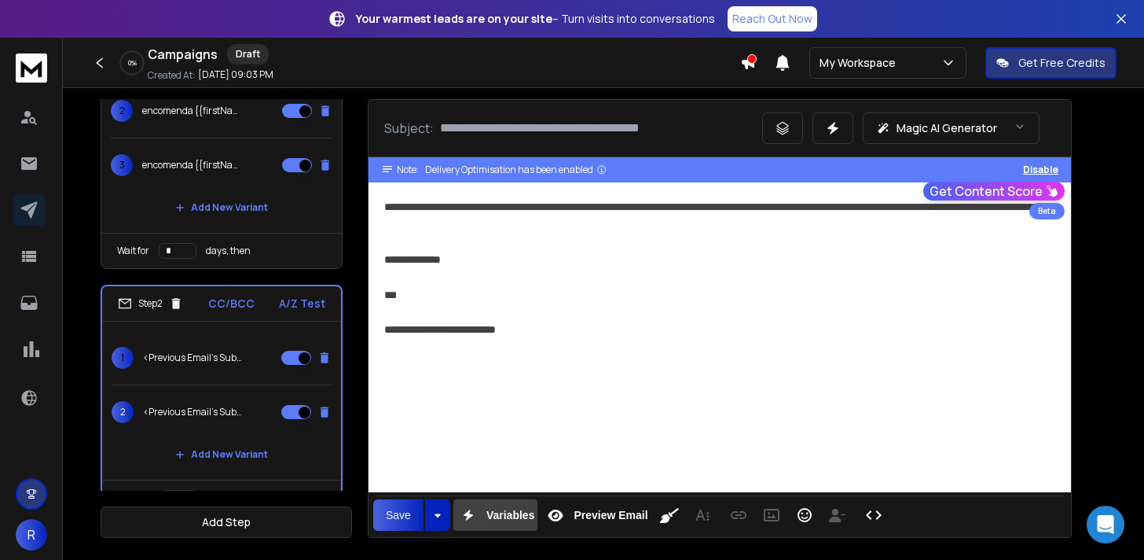
click at [491, 510] on span "Variables" at bounding box center [510, 514] width 55 height 13
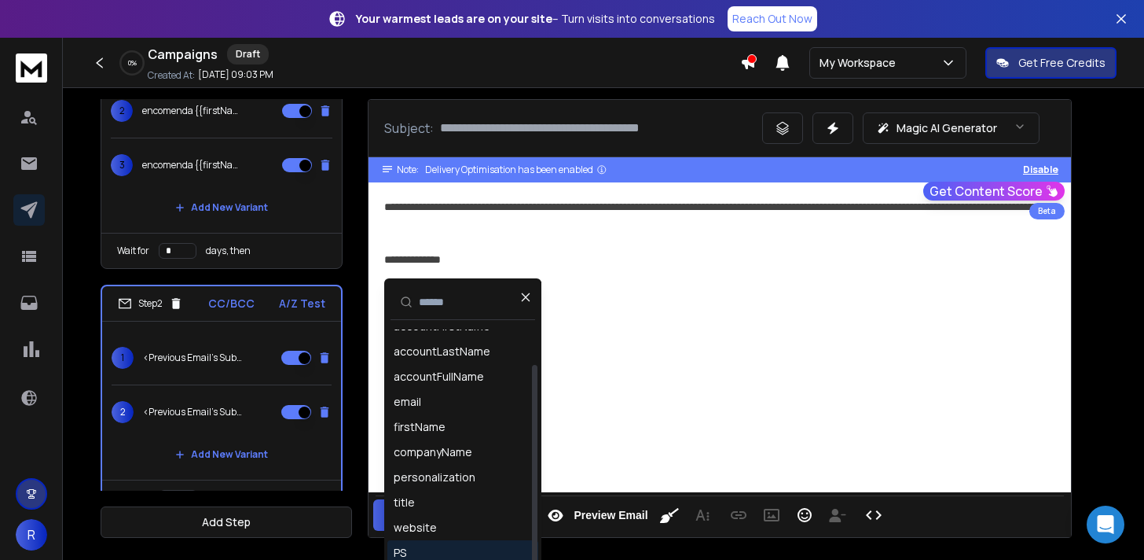
click at [417, 545] on div "PS" at bounding box center [462, 552] width 151 height 25
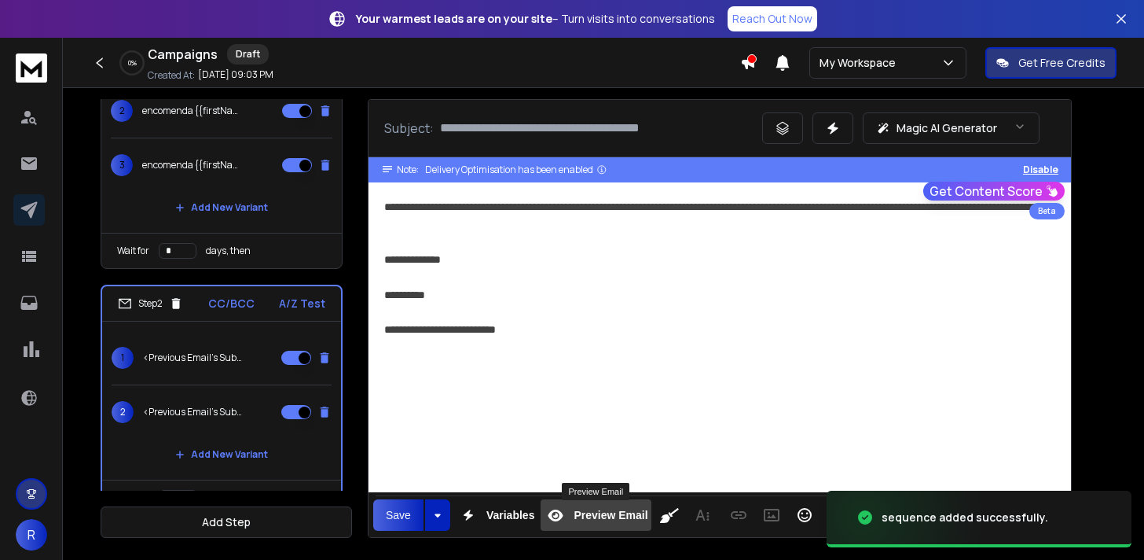
click at [586, 520] on span "Preview Email" at bounding box center [611, 514] width 80 height 13
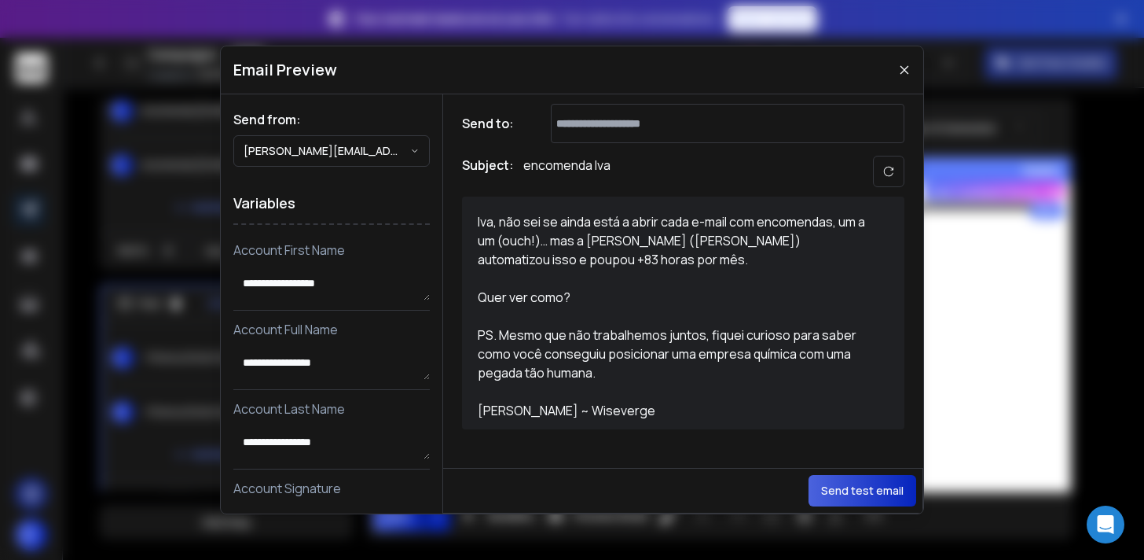
click at [902, 74] on icon at bounding box center [904, 70] width 13 height 13
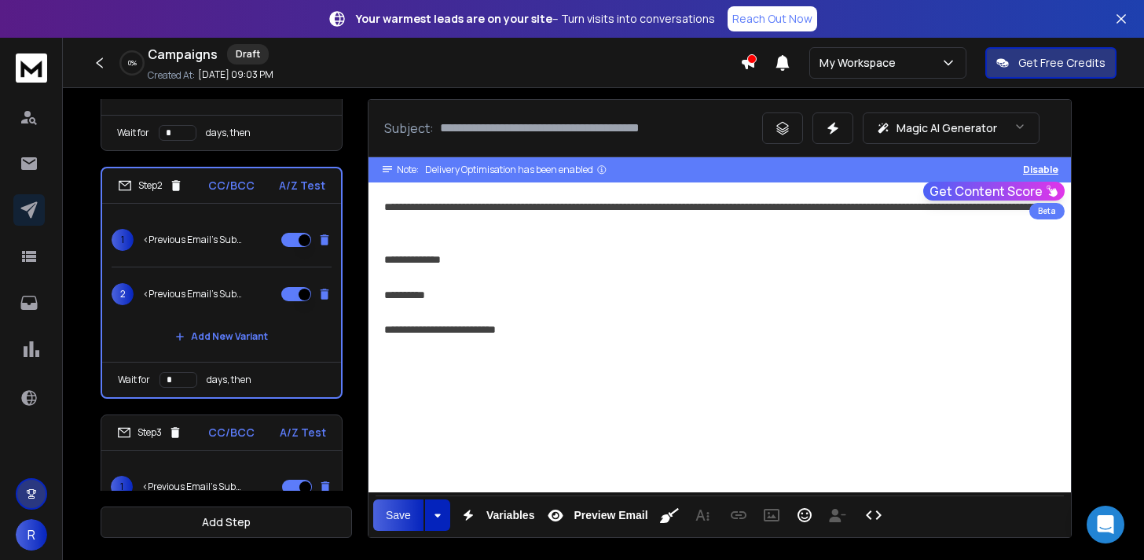
scroll to position [299, 0]
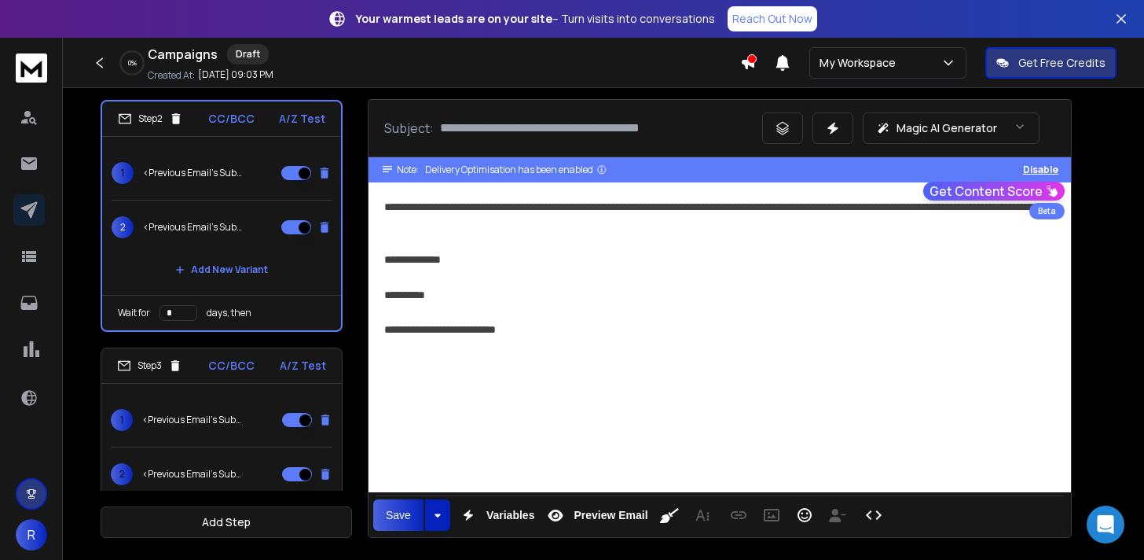
click at [405, 533] on div "Save Save as Template Variables Insert Variable Preview Email Preview Email Cle…" at bounding box center [545, 515] width 347 height 38
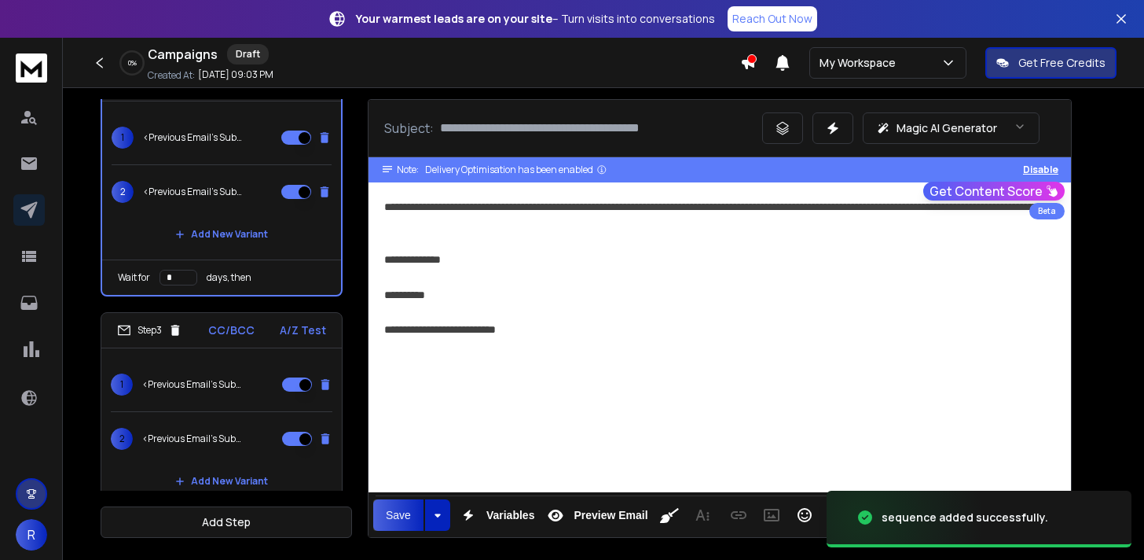
scroll to position [351, 0]
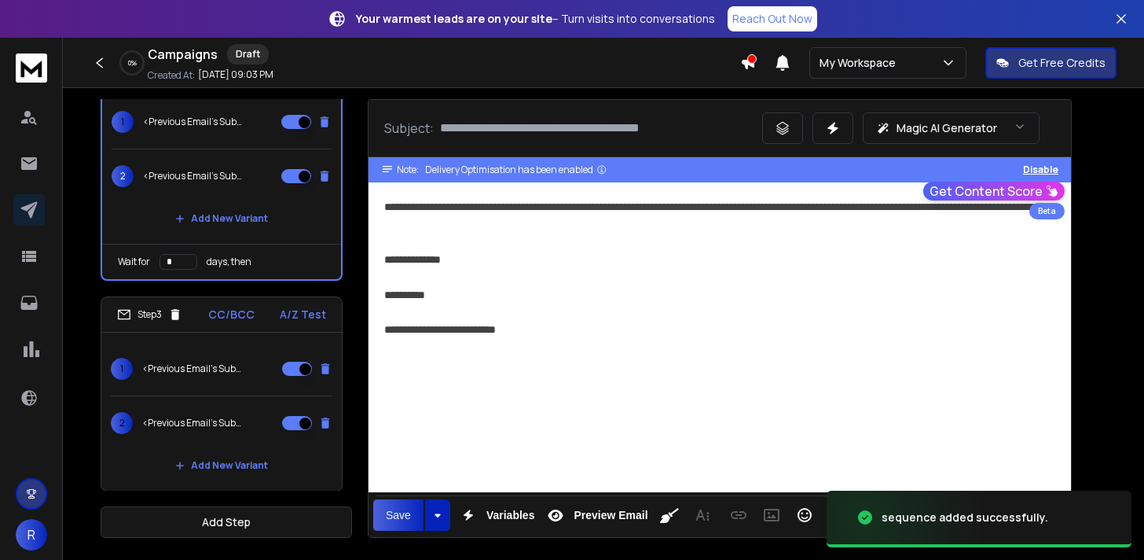
click at [192, 349] on div "1 <Previous Email's Subject>" at bounding box center [222, 369] width 222 height 54
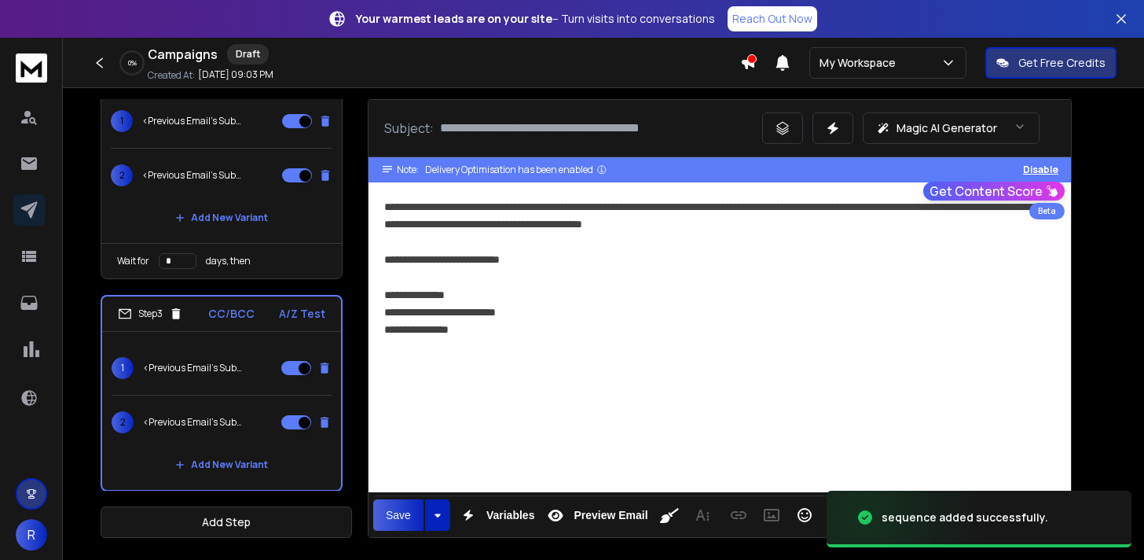
click at [185, 424] on p "<Previous Email's Subject>" at bounding box center [193, 422] width 101 height 13
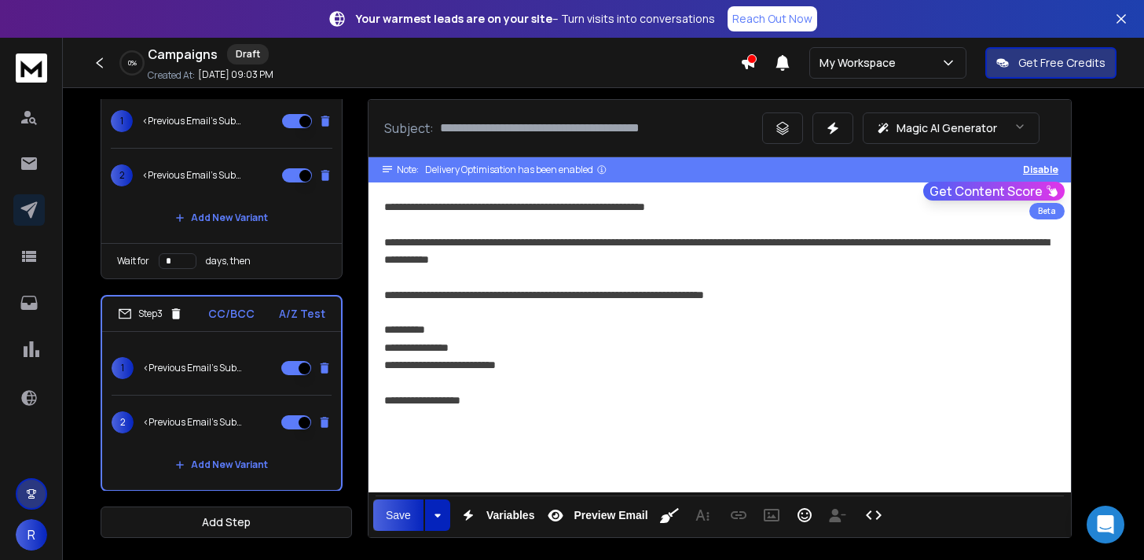
click at [199, 351] on div "1 <Previous Email's Subject>" at bounding box center [222, 368] width 220 height 54
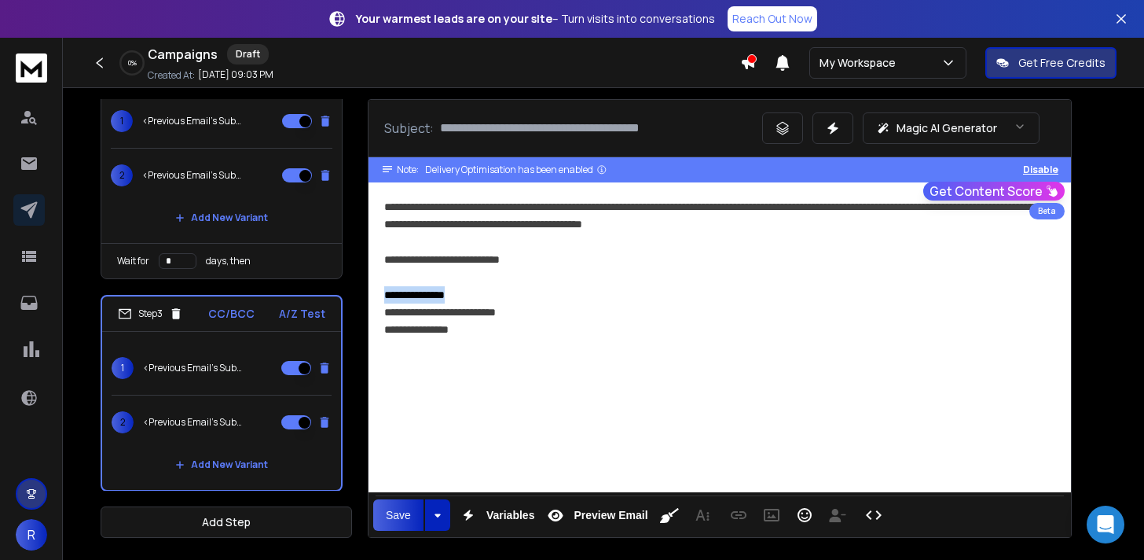
drag, startPoint x: 467, startPoint y: 292, endPoint x: 360, endPoint y: 292, distance: 106.9
click at [360, 292] on div "**********" at bounding box center [604, 318] width 1006 height 439
click at [481, 298] on div "***" at bounding box center [719, 294] width 671 height 17
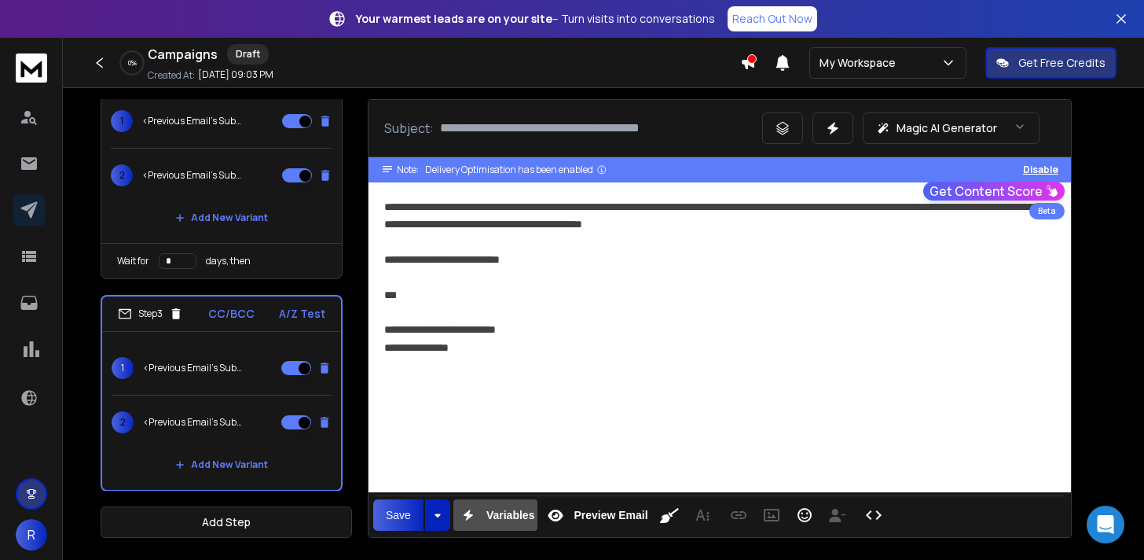
click at [509, 512] on span "Variables" at bounding box center [510, 514] width 55 height 13
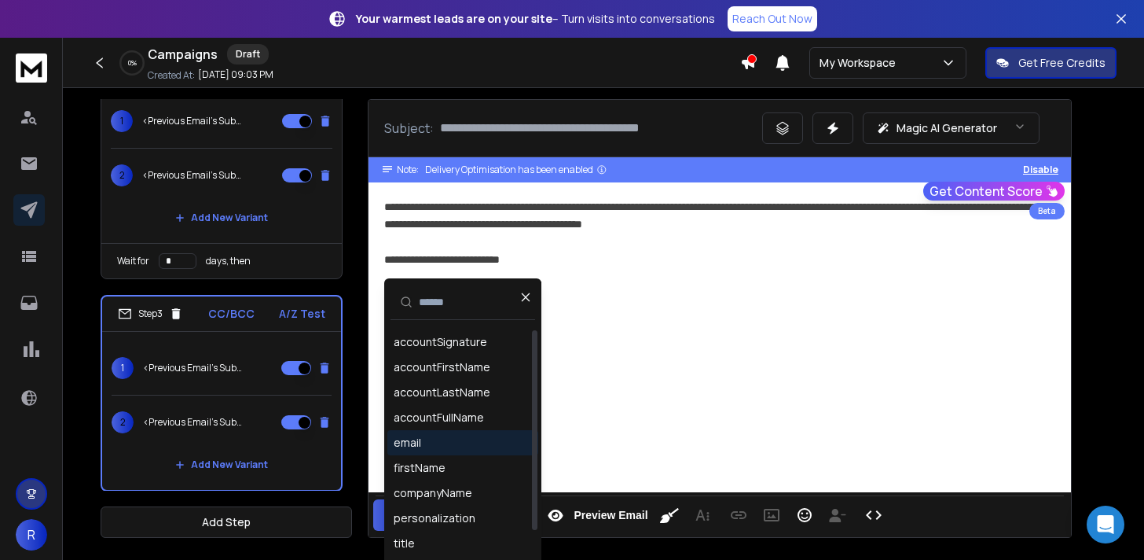
scroll to position [41, 0]
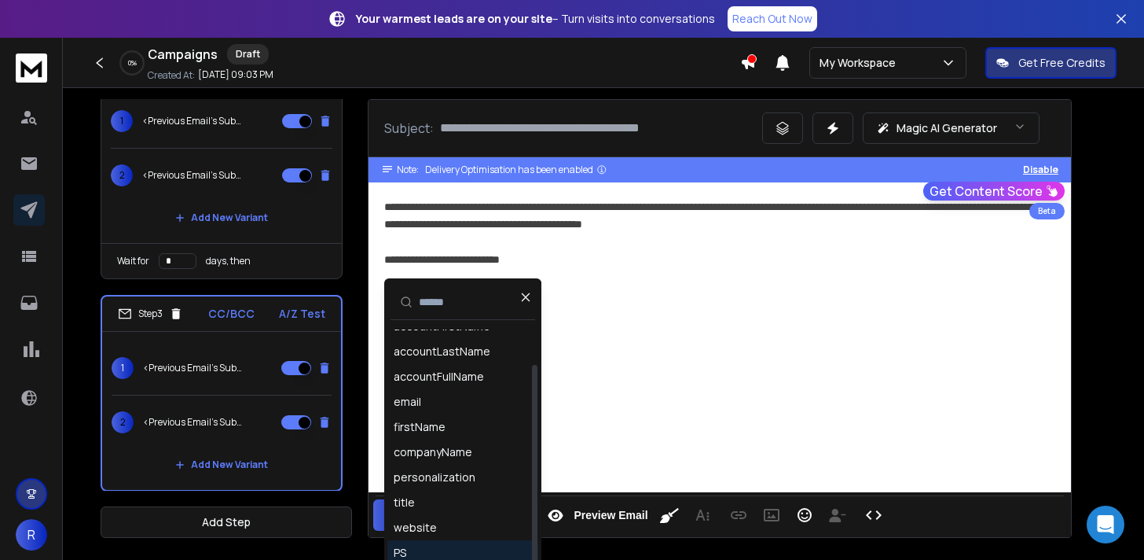
click at [423, 545] on div "PS" at bounding box center [462, 552] width 151 height 25
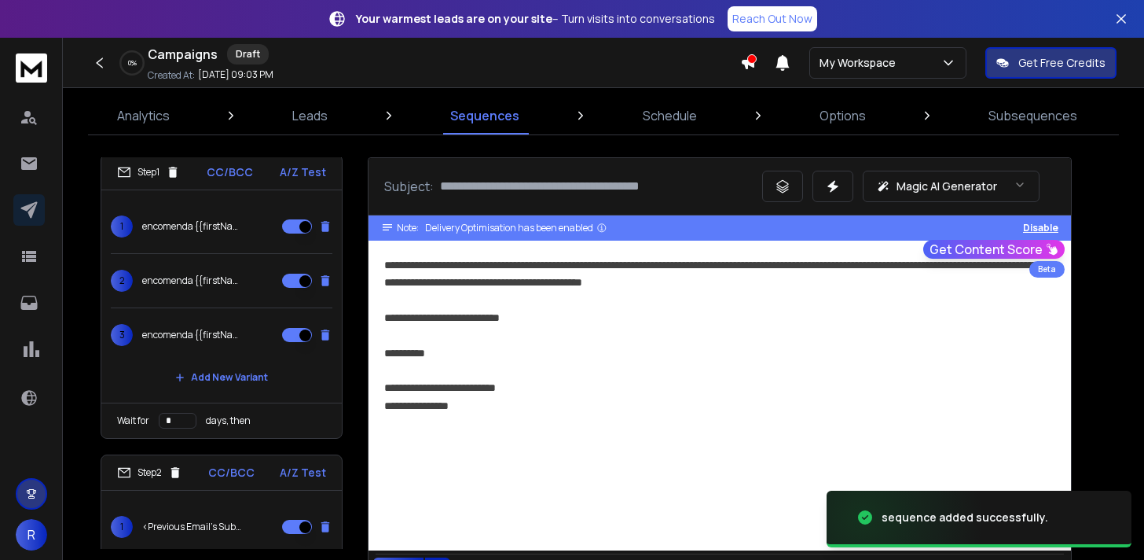
scroll to position [0, 0]
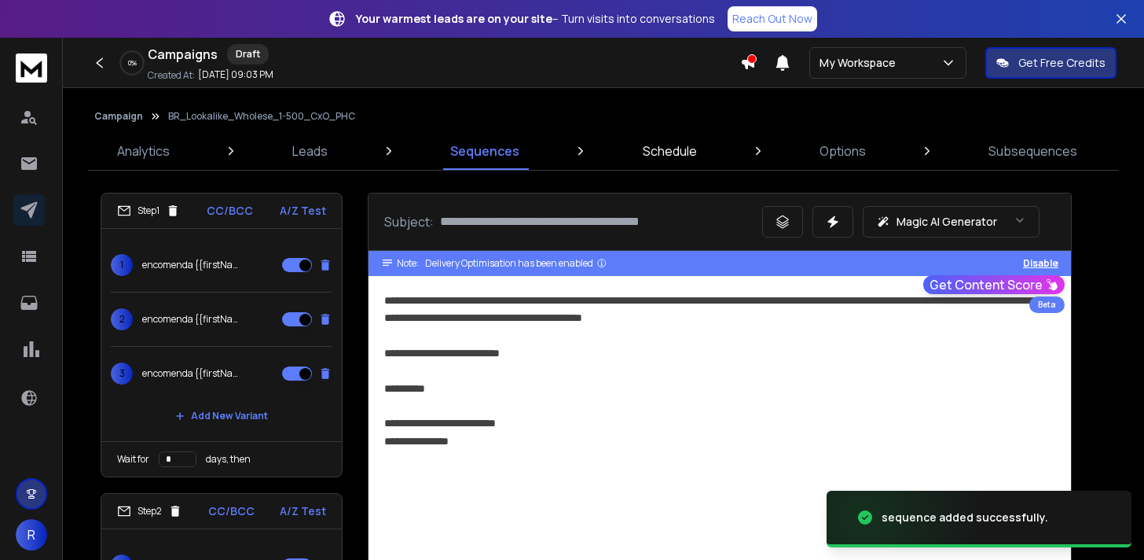
click at [666, 156] on p "Schedule" at bounding box center [670, 150] width 54 height 19
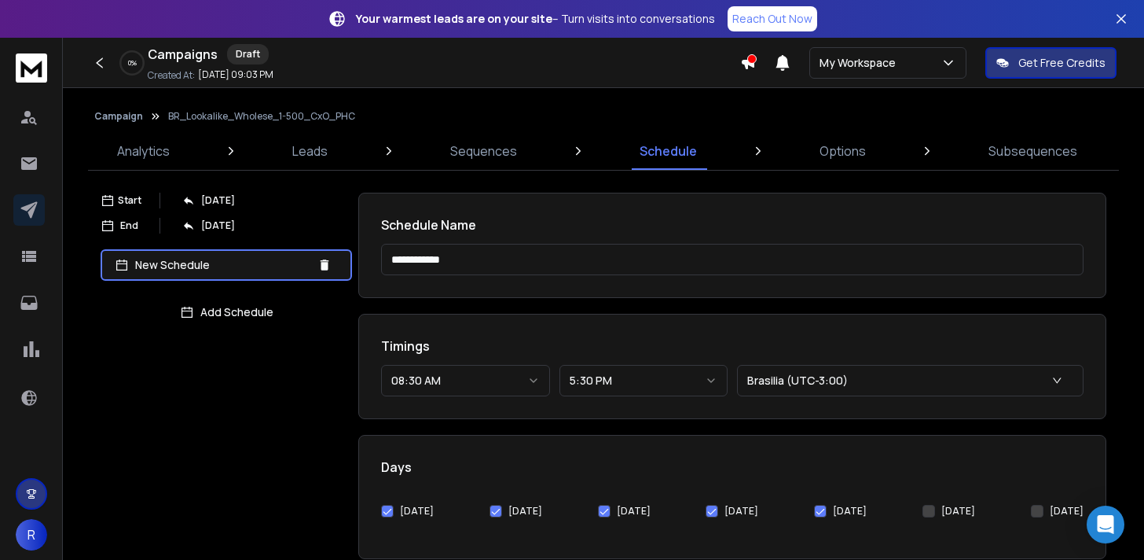
click at [235, 198] on p "Mon Aug 18 2025" at bounding box center [218, 200] width 34 height 13
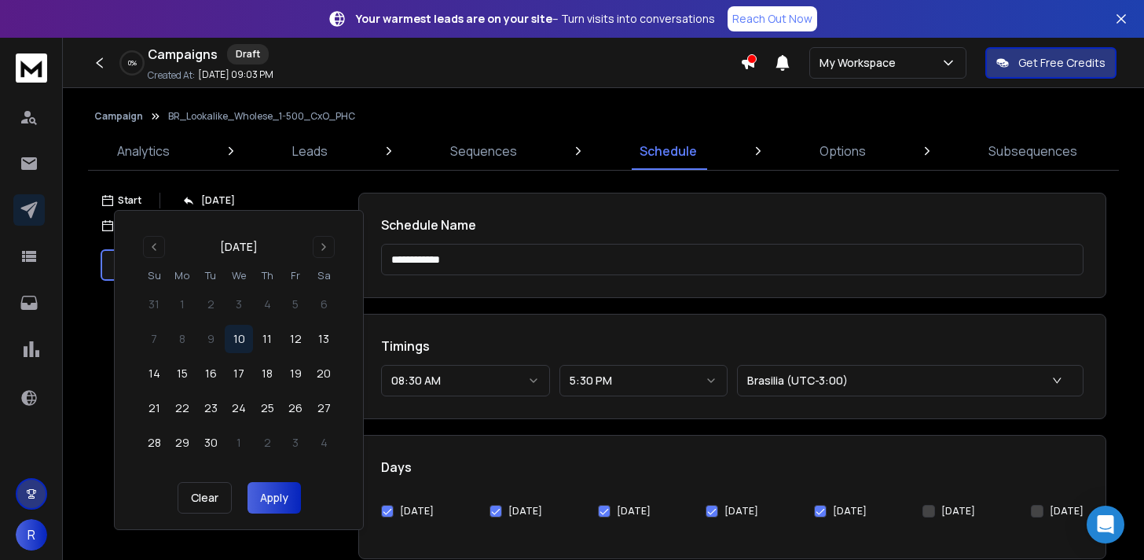
click at [232, 335] on button "10" at bounding box center [239, 339] width 28 height 28
click at [278, 502] on button "Apply" at bounding box center [274, 497] width 53 height 31
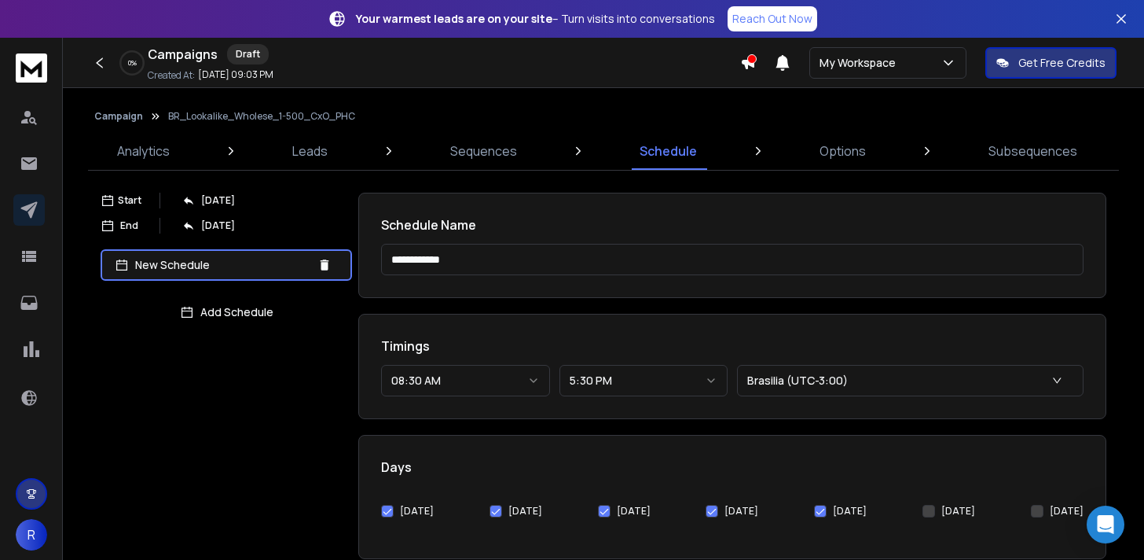
click at [266, 230] on div "End Fri Nov 28 2025" at bounding box center [226, 226] width 251 height 16
click at [235, 228] on p "Fri Nov 28 2025" at bounding box center [218, 225] width 34 height 13
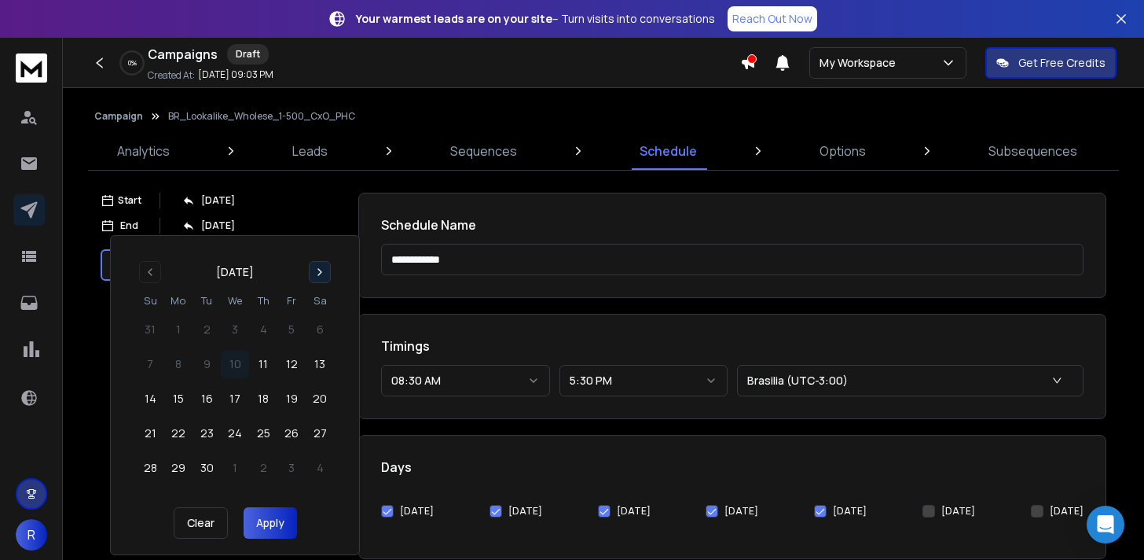
click at [314, 269] on icon "Go to next month" at bounding box center [320, 272] width 13 height 13
click at [228, 468] on button "31" at bounding box center [235, 467] width 28 height 28
click at [266, 512] on button "Apply" at bounding box center [270, 522] width 53 height 31
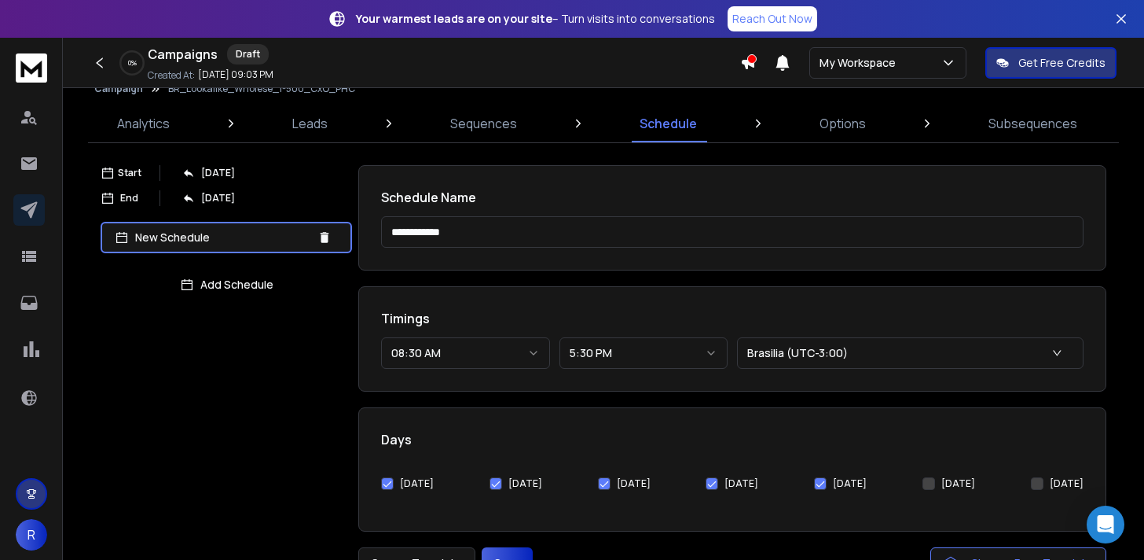
scroll to position [68, 0]
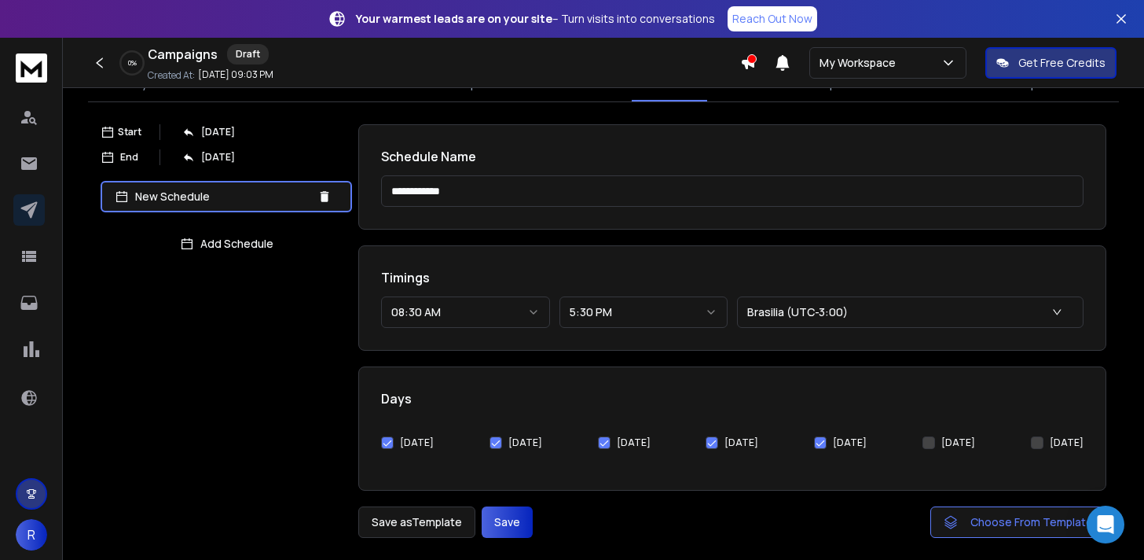
click at [508, 523] on button "Save" at bounding box center [507, 521] width 51 height 31
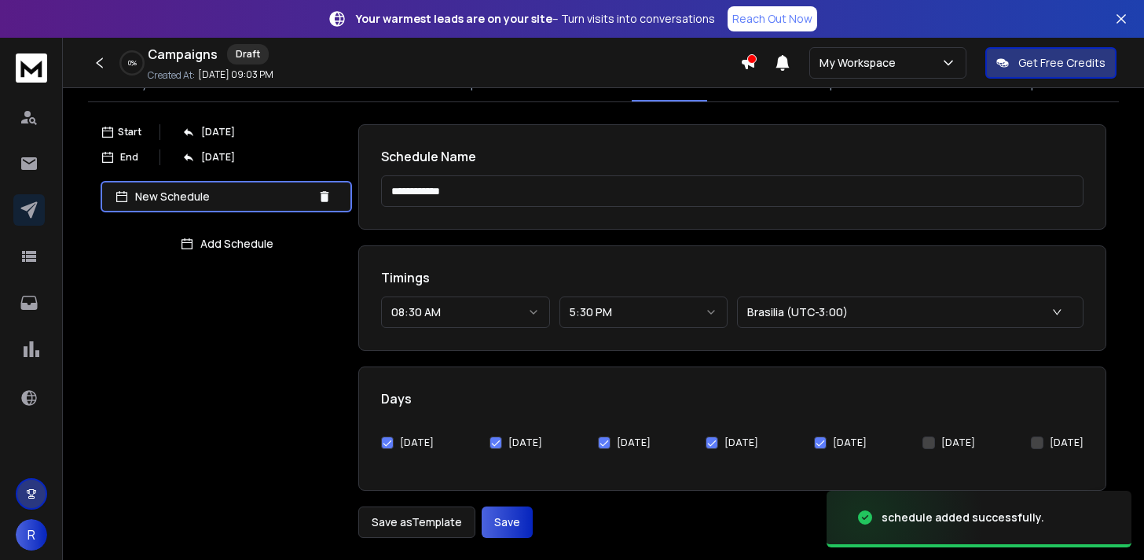
scroll to position [0, 0]
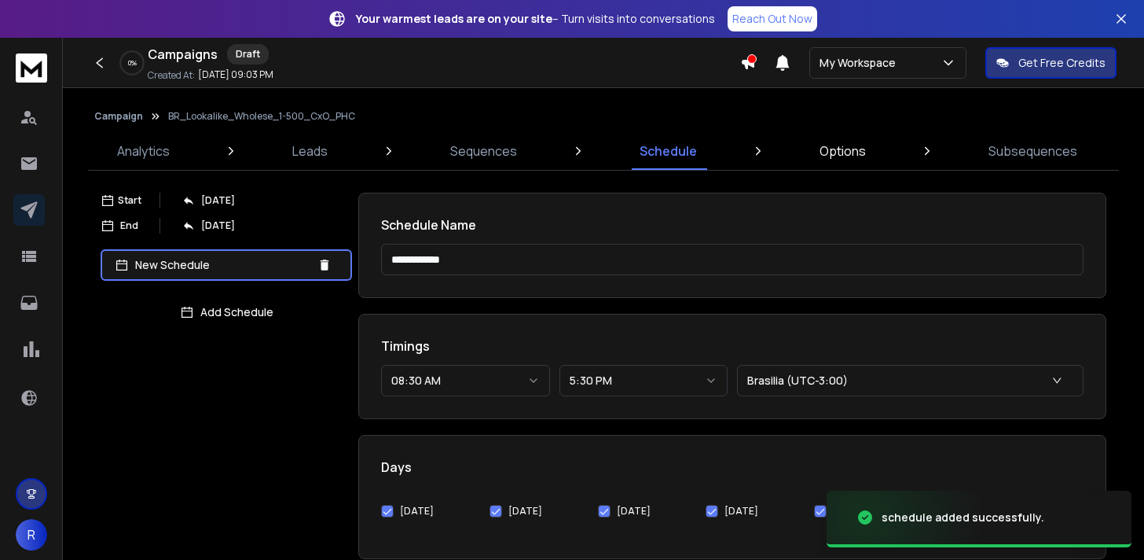
click at [827, 145] on p "Options" at bounding box center [843, 150] width 46 height 19
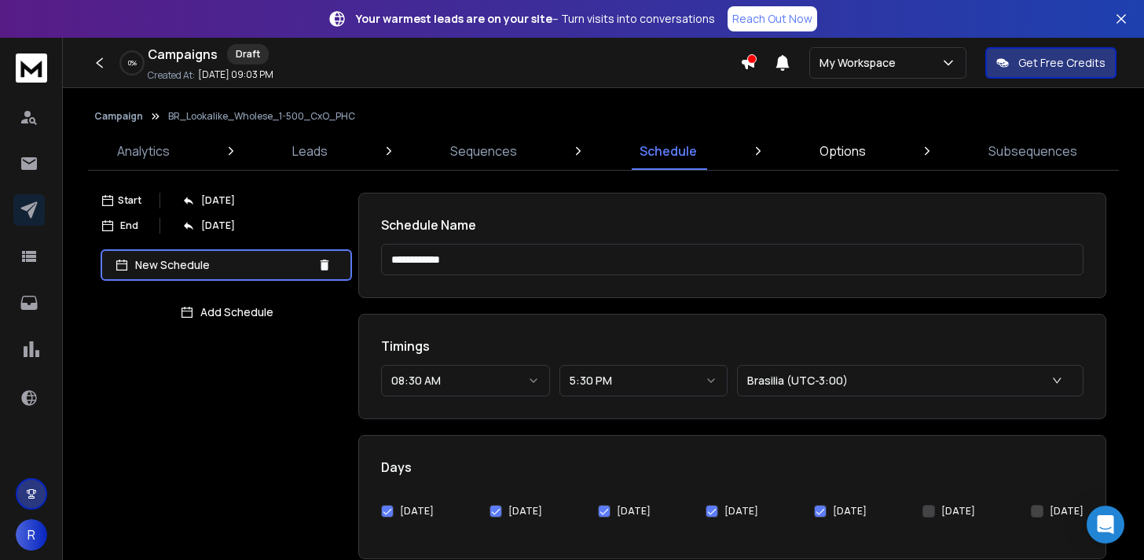
click at [827, 145] on p "Options" at bounding box center [843, 150] width 46 height 19
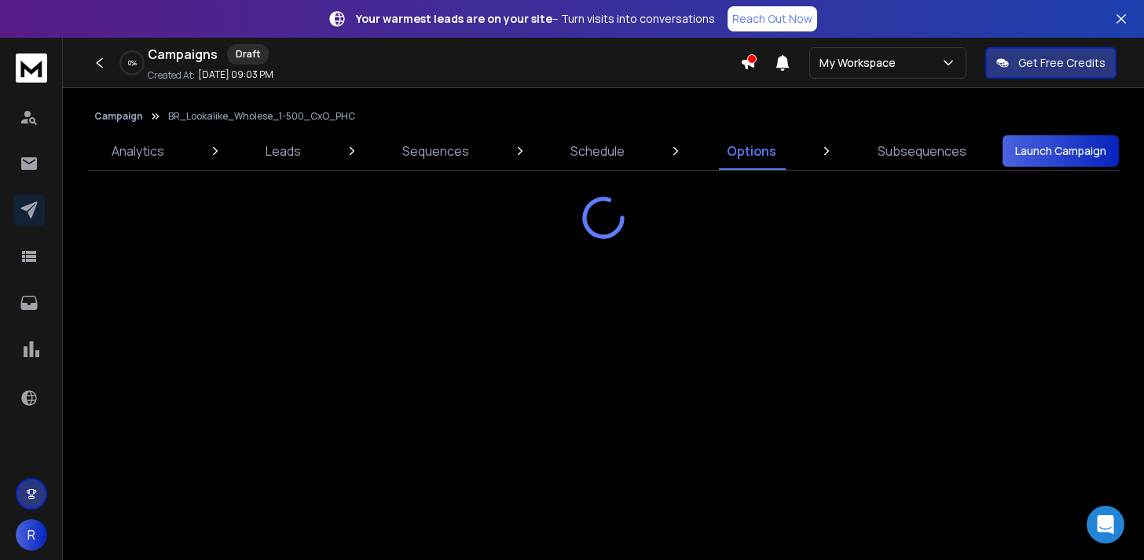
select select "*"
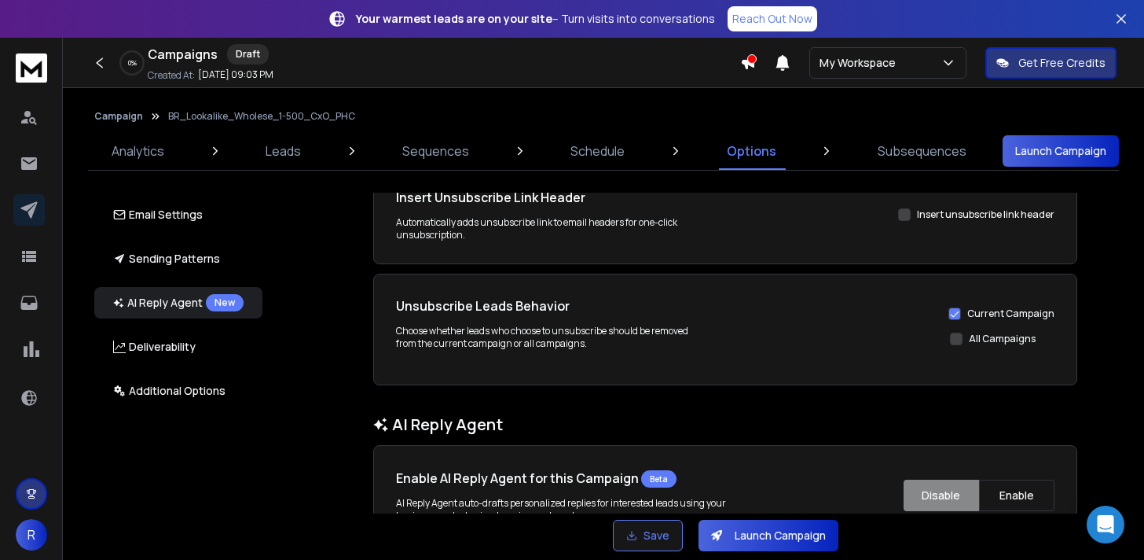
scroll to position [1147, 0]
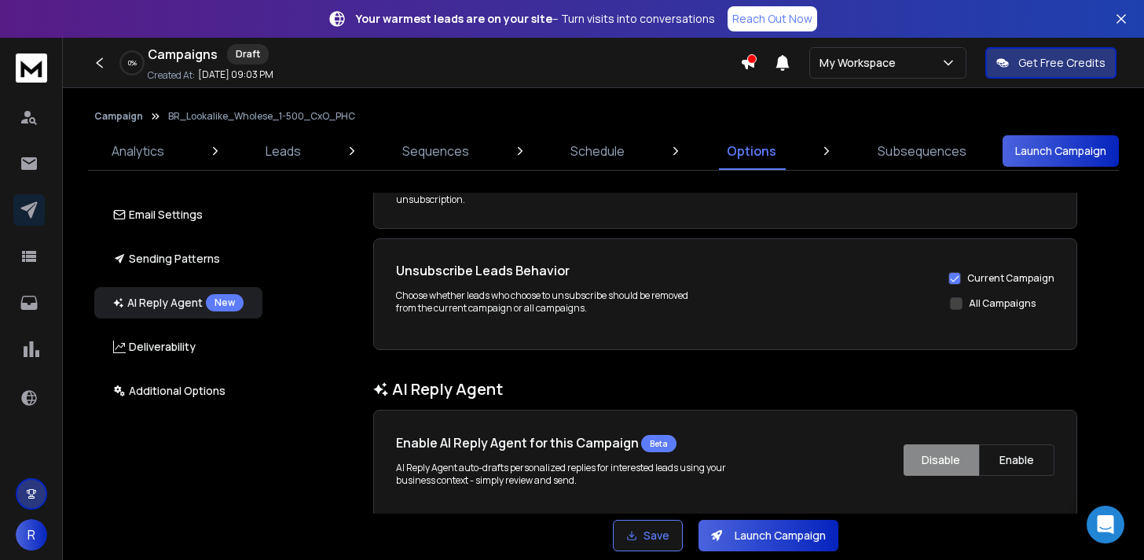
click at [762, 530] on button "Launch Campaign" at bounding box center [769, 534] width 140 height 31
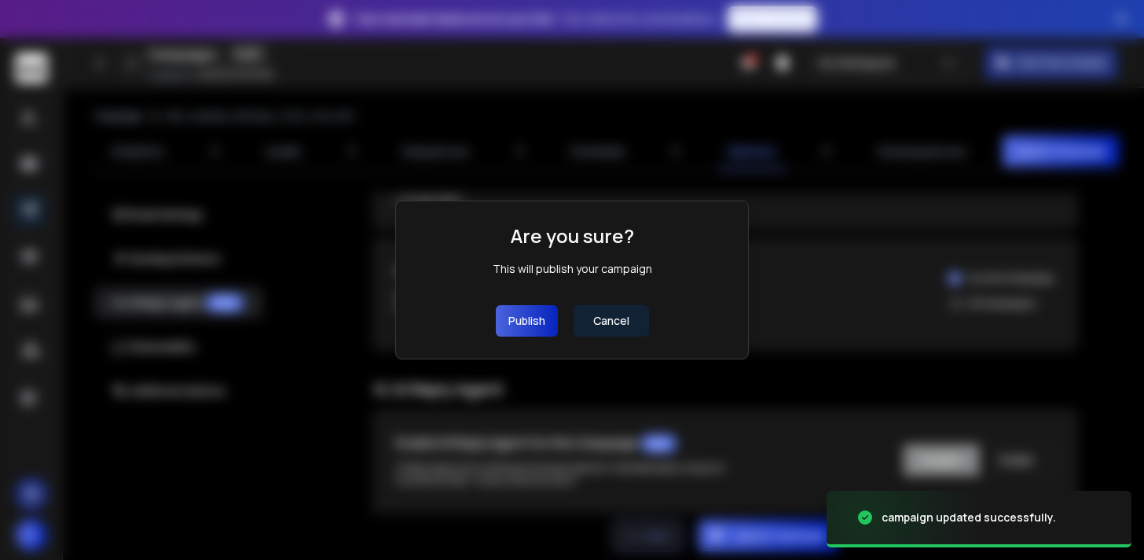
click at [524, 320] on button "Publish" at bounding box center [527, 320] width 62 height 31
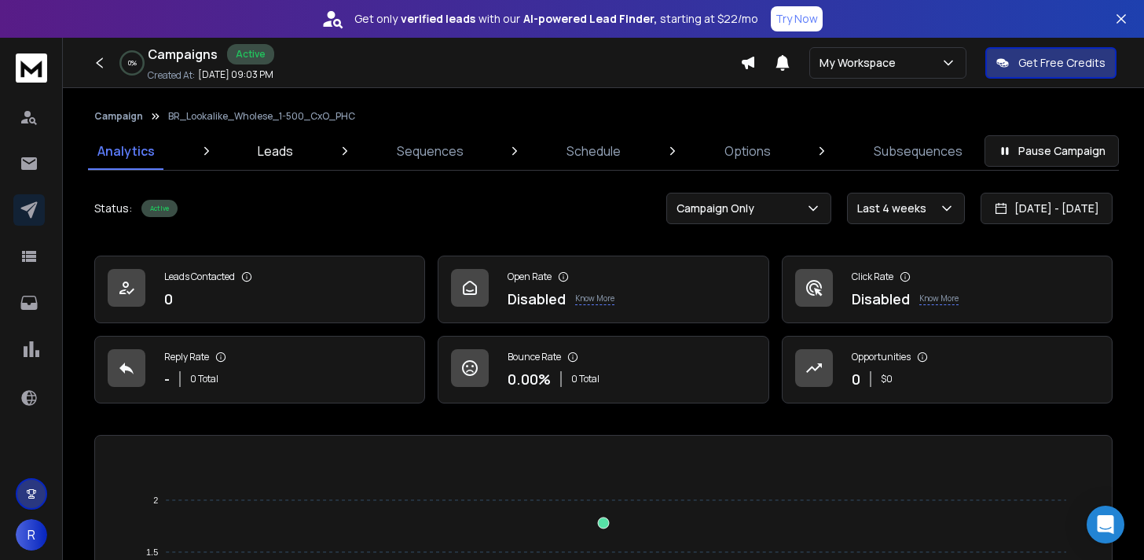
click at [270, 151] on p "Leads" at bounding box center [275, 150] width 35 height 19
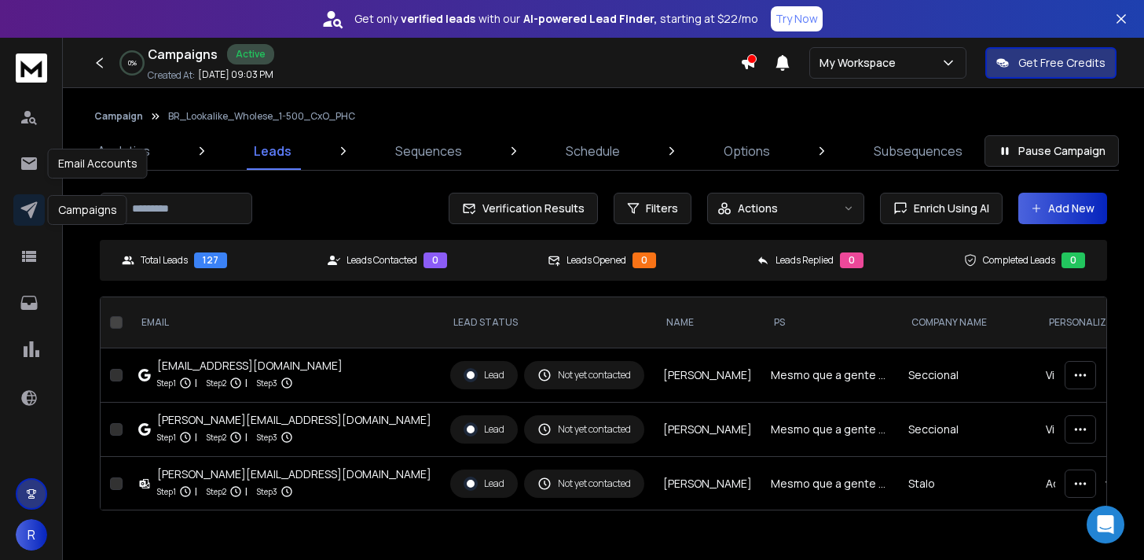
click at [29, 209] on icon at bounding box center [29, 209] width 19 height 19
